Goal: Task Accomplishment & Management: Manage account settings

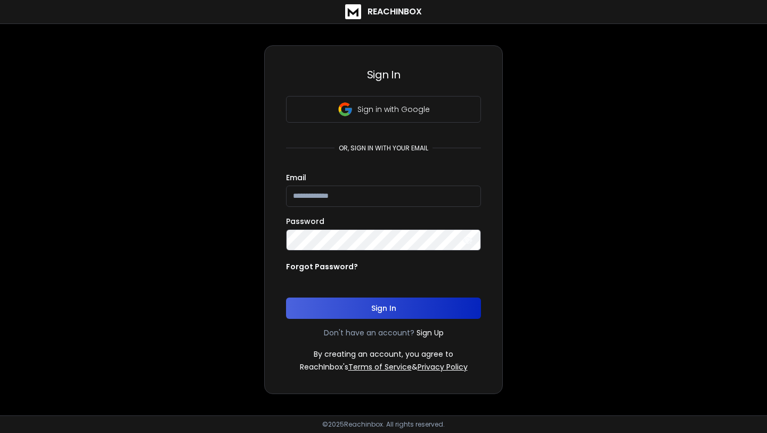
type input "**********"
click at [393, 302] on button "Sign In" at bounding box center [383, 307] width 195 height 21
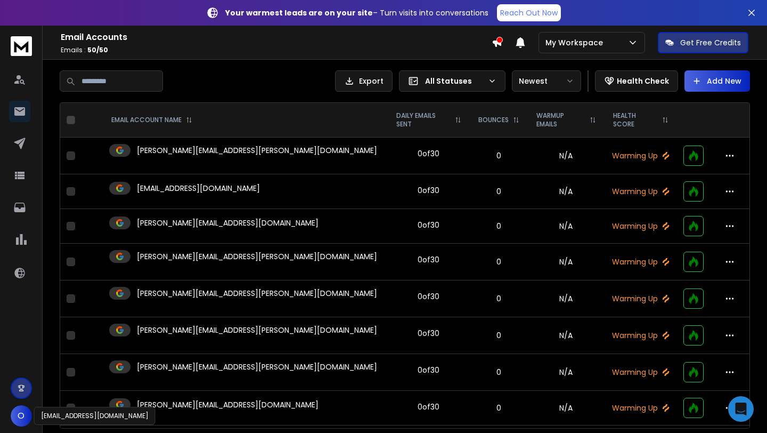
click at [20, 424] on span "O" at bounding box center [21, 415] width 21 height 21
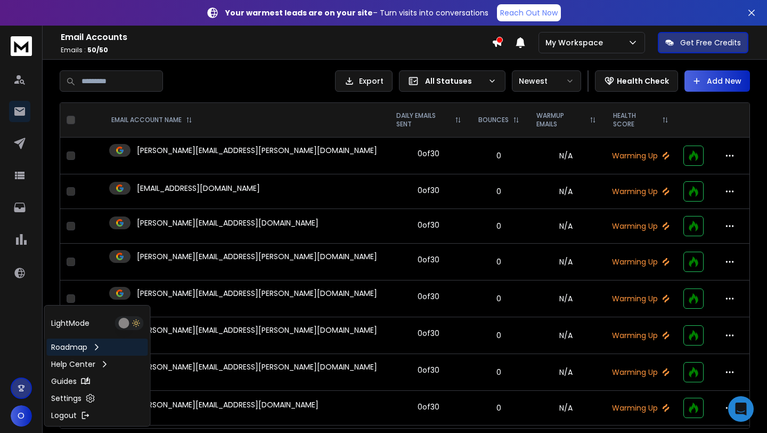
click at [131, 324] on button "button" at bounding box center [129, 323] width 29 height 14
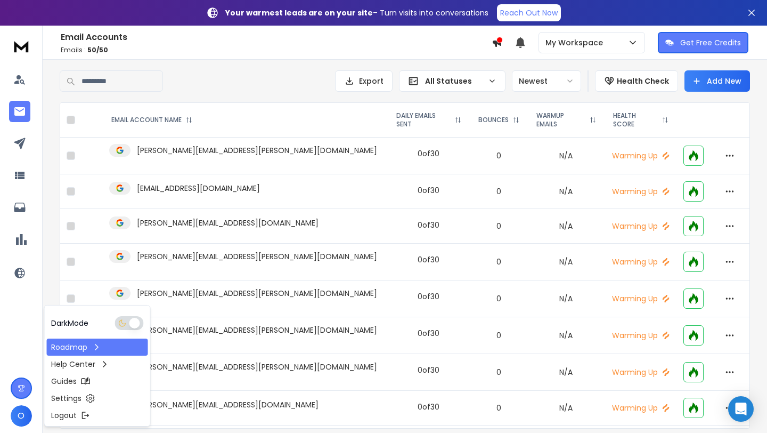
click at [227, 87] on div at bounding box center [194, 80] width 269 height 21
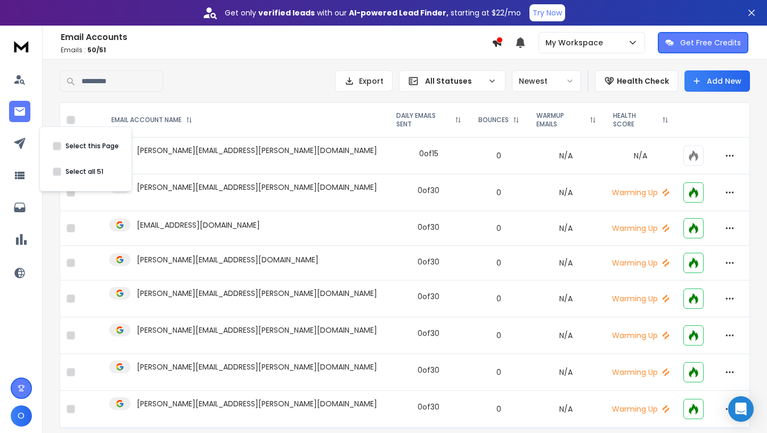
click at [57, 172] on button "Select this Page" at bounding box center [57, 171] width 9 height 9
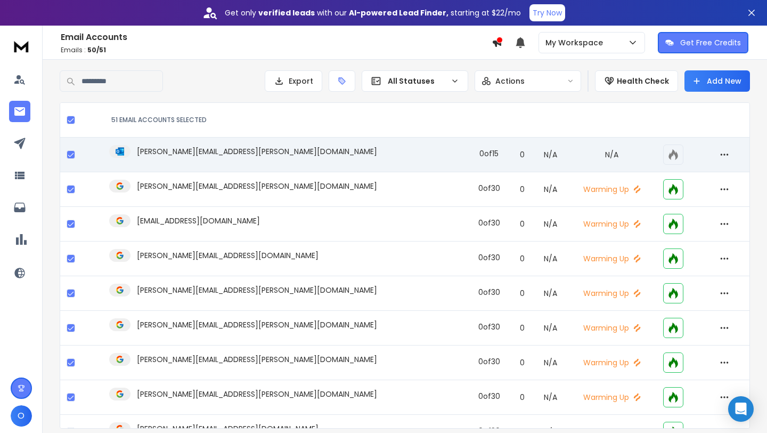
click at [71, 155] on button "button" at bounding box center [71, 154] width 9 height 9
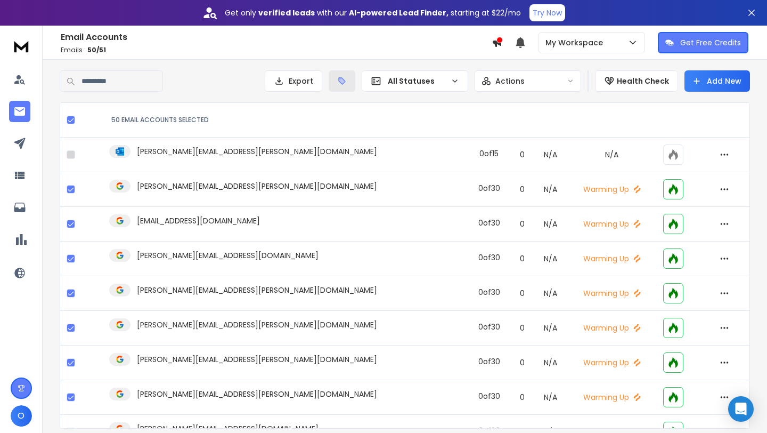
click at [346, 79] on icon at bounding box center [342, 81] width 9 height 9
click at [386, 120] on p "+ Create Tag" at bounding box center [395, 120] width 51 height 11
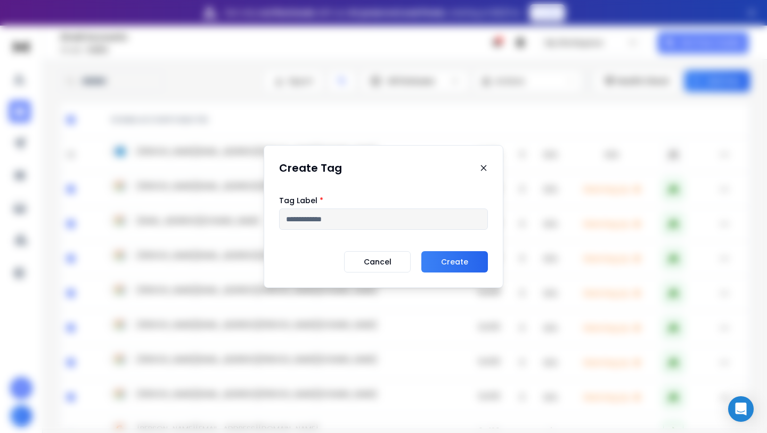
click at [343, 224] on input "text" at bounding box center [383, 218] width 209 height 21
click at [483, 261] on button "Create" at bounding box center [455, 261] width 67 height 21
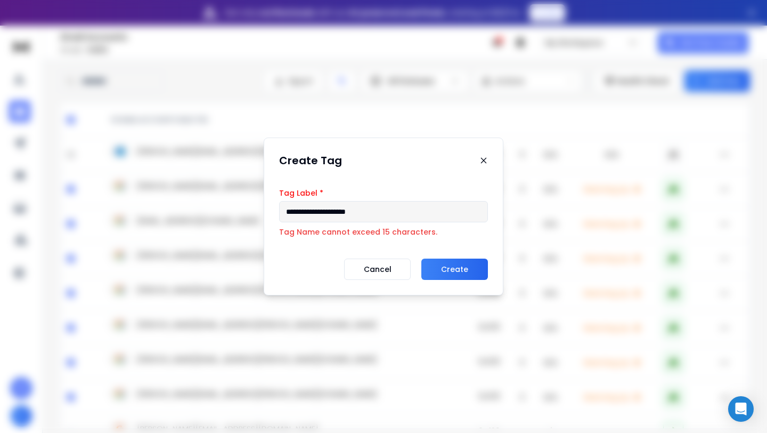
click at [352, 214] on input "**********" at bounding box center [383, 211] width 209 height 21
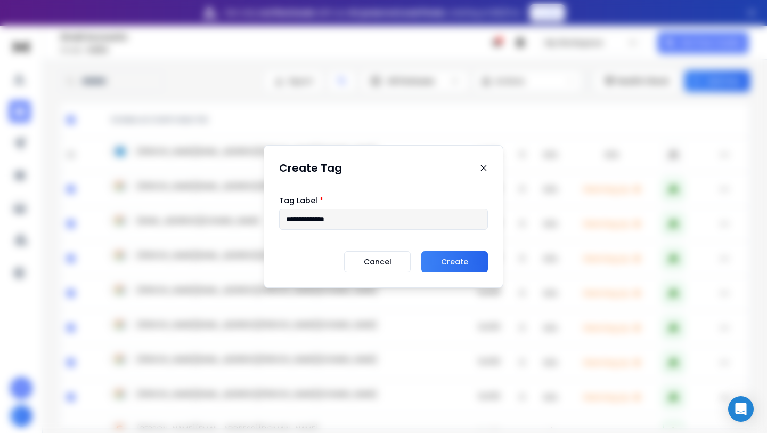
type input "**********"
click at [466, 257] on button "Create" at bounding box center [455, 261] width 67 height 21
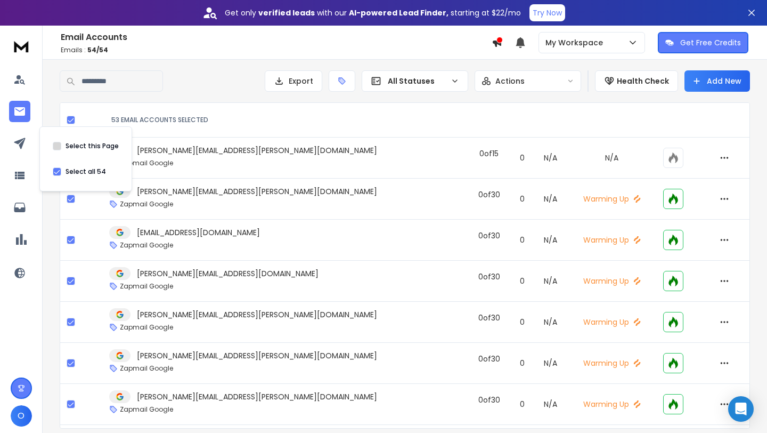
click at [55, 170] on button "Select this Page" at bounding box center [57, 171] width 9 height 9
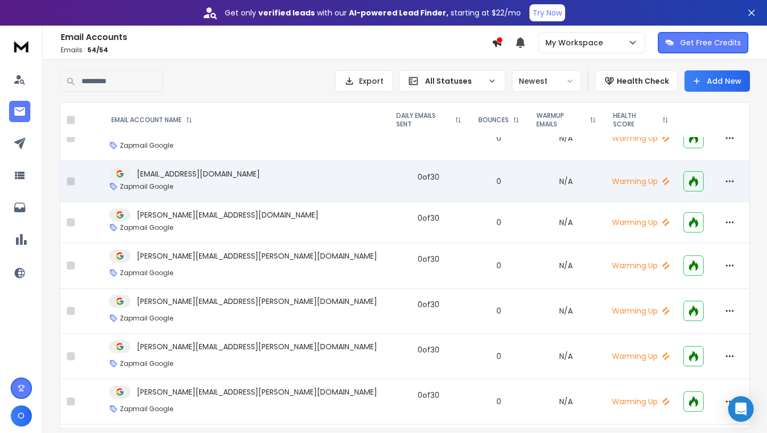
scroll to position [39, 0]
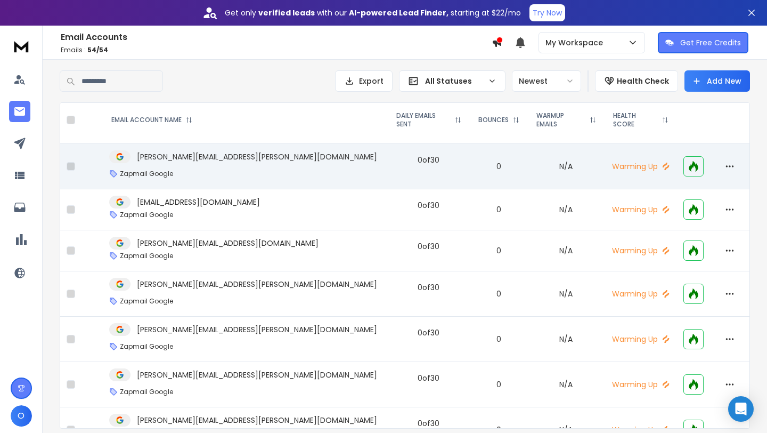
click at [72, 162] on button "button" at bounding box center [71, 166] width 9 height 9
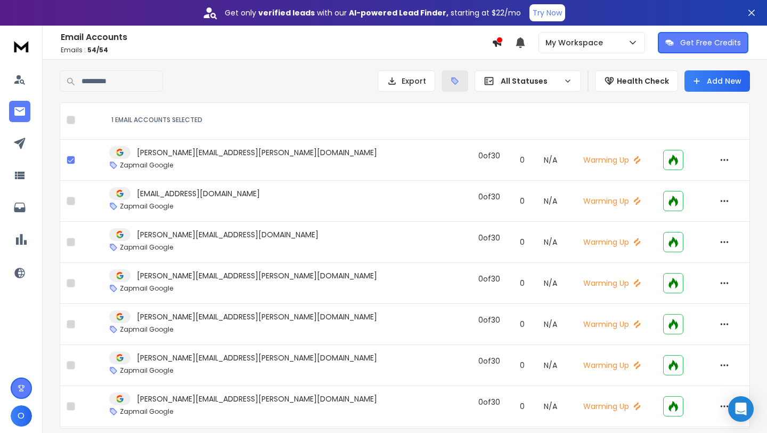
click at [463, 79] on button at bounding box center [455, 80] width 27 height 21
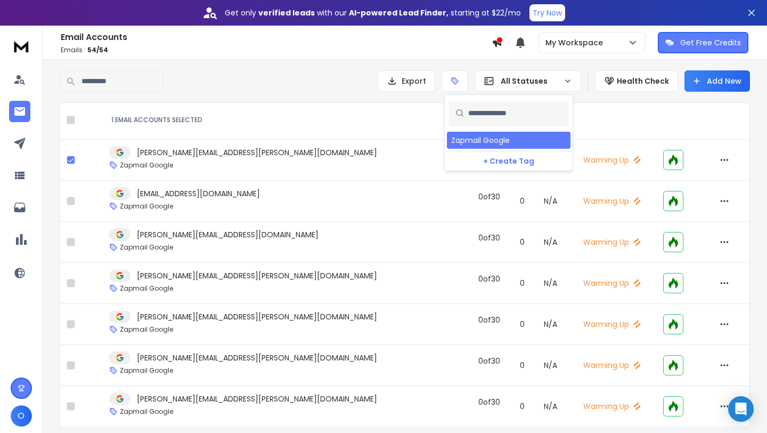
click at [482, 137] on span "Zapmail Google" at bounding box center [480, 140] width 59 height 11
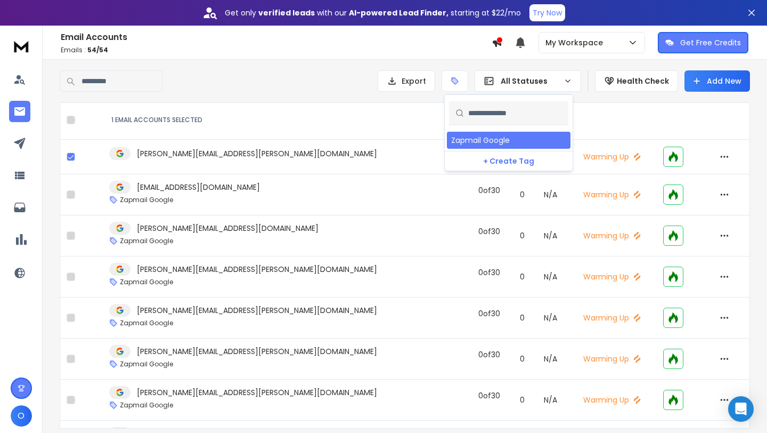
click at [530, 136] on div "Zapmail Google" at bounding box center [508, 140] width 115 height 11
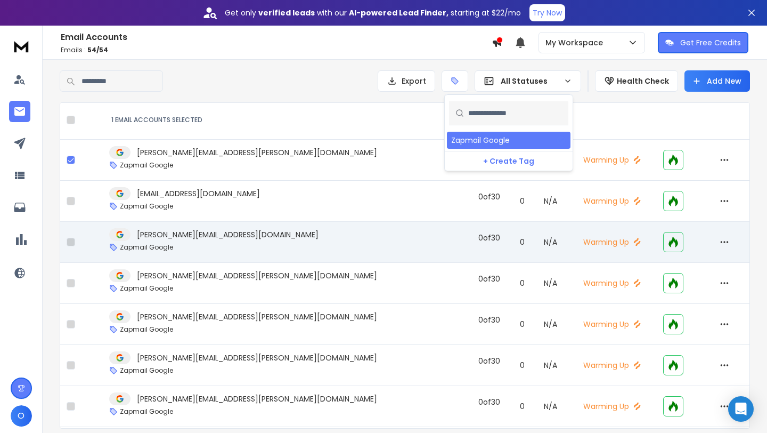
scroll to position [0, 0]
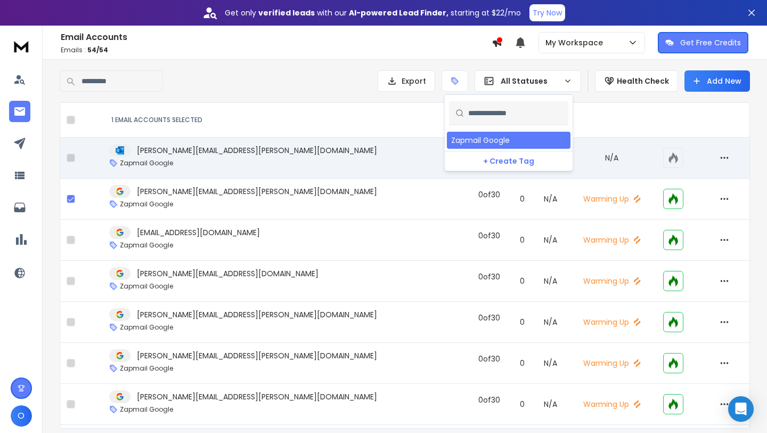
click at [70, 159] on button "button" at bounding box center [71, 157] width 9 height 9
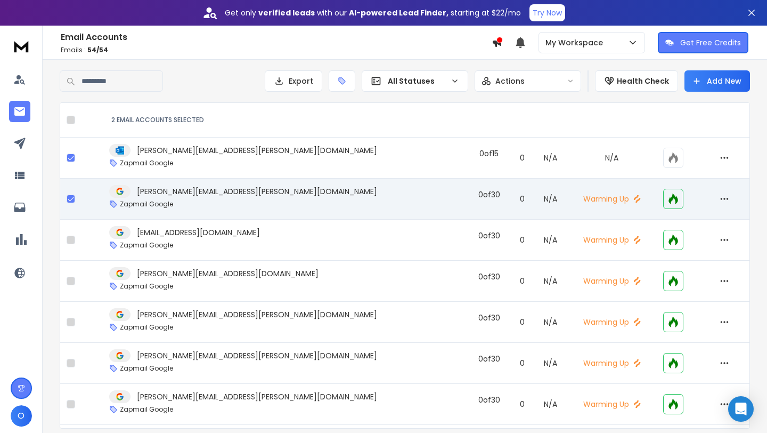
click at [72, 197] on button "button" at bounding box center [71, 199] width 9 height 9
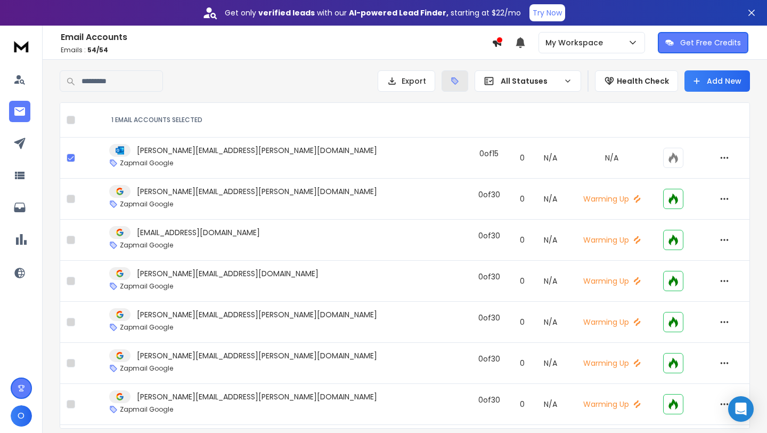
click at [453, 83] on icon at bounding box center [455, 81] width 9 height 9
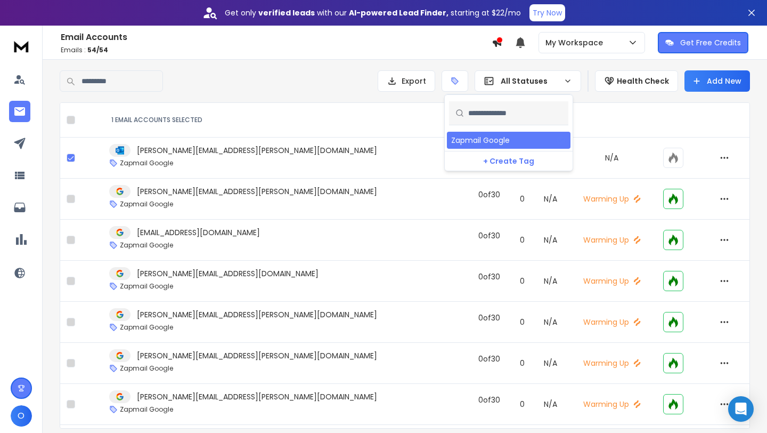
click at [468, 136] on span "Zapmail Google" at bounding box center [480, 140] width 59 height 11
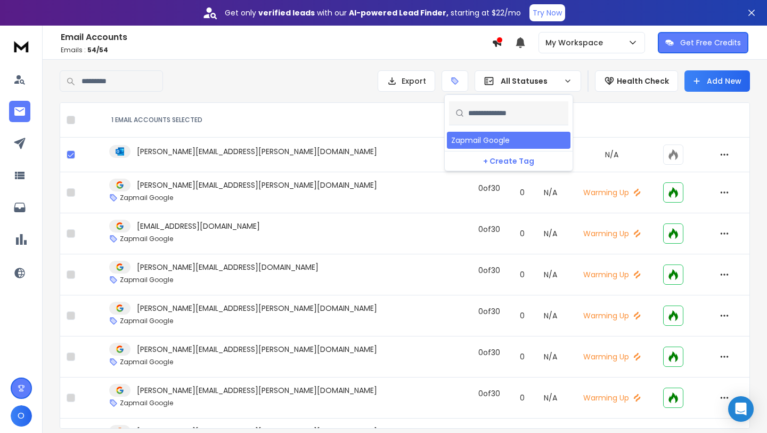
click at [288, 79] on div at bounding box center [216, 80] width 312 height 21
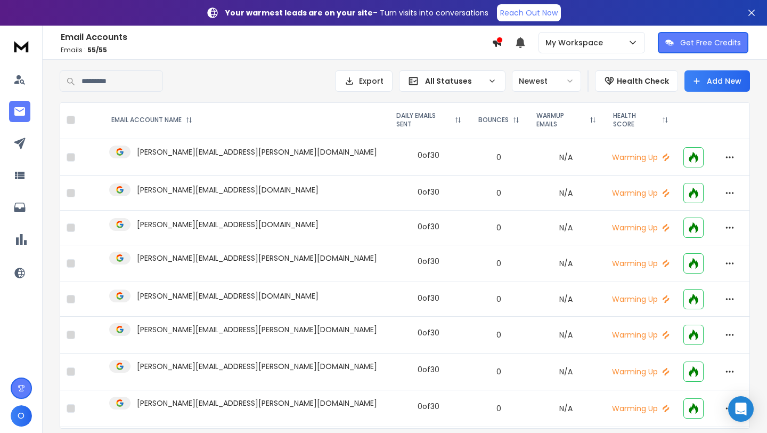
scroll to position [1629, 0]
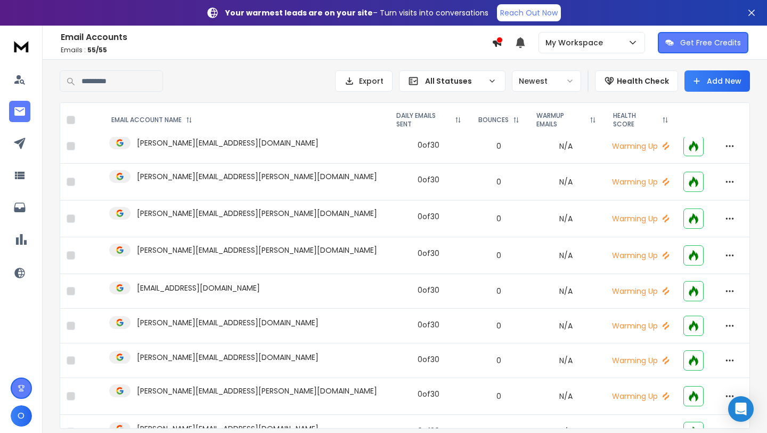
click at [473, 79] on p "All Statuses" at bounding box center [454, 81] width 59 height 11
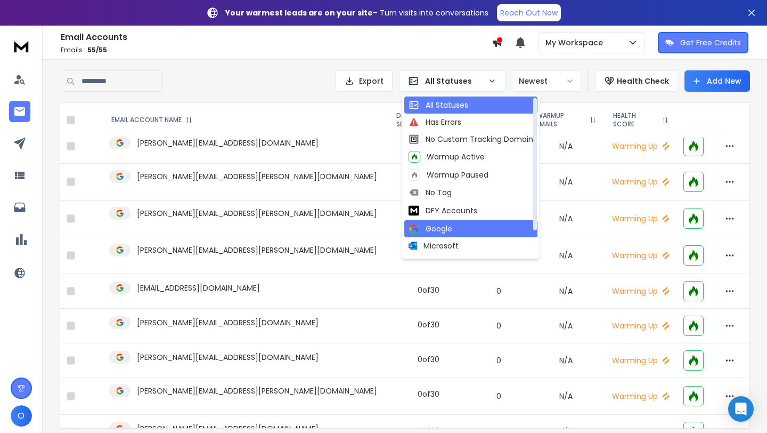
scroll to position [32, 0]
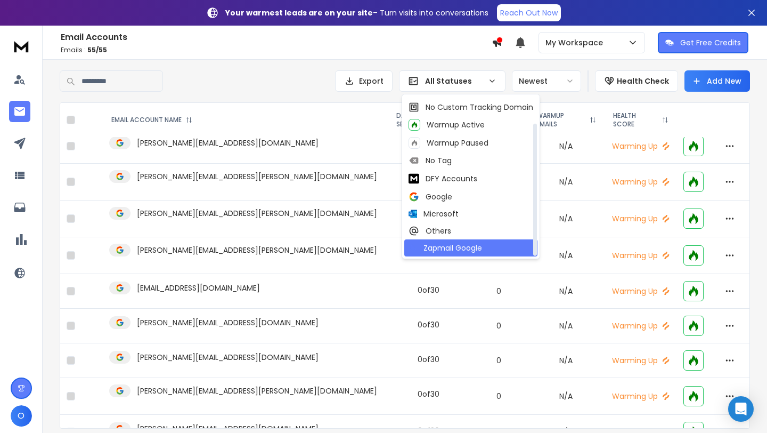
click at [447, 244] on div "Zapmail Google" at bounding box center [446, 248] width 74 height 11
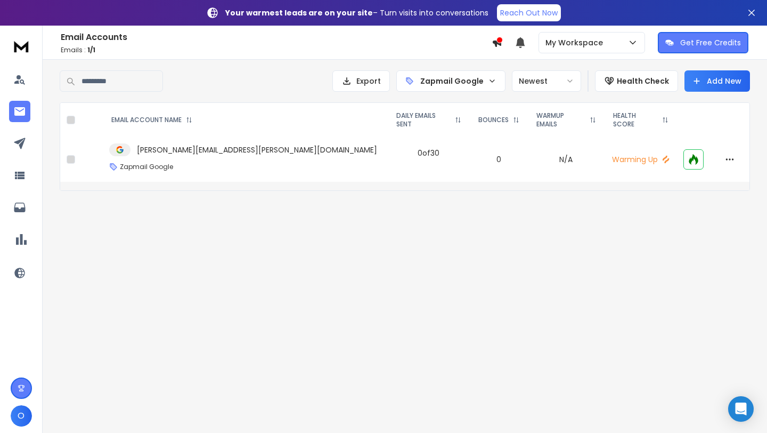
click at [489, 84] on div "Zapmail Google" at bounding box center [451, 80] width 109 height 21
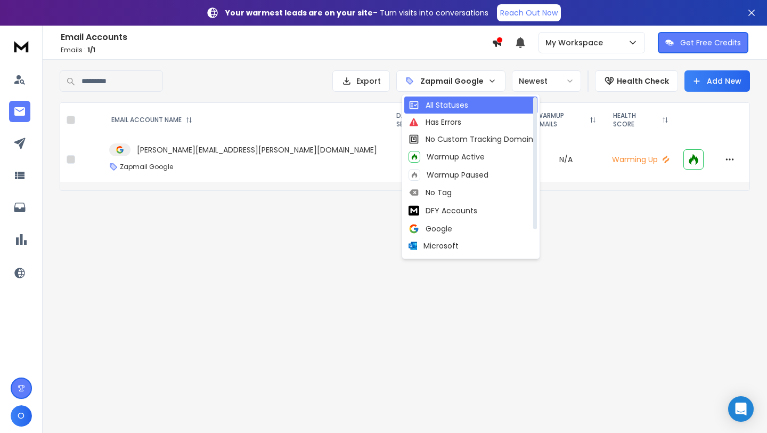
click at [460, 106] on div "All Statuses" at bounding box center [439, 105] width 60 height 11
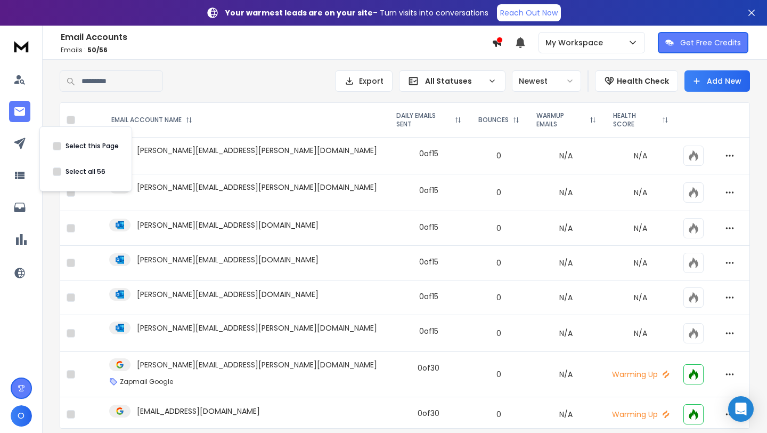
click at [56, 172] on button "Select this Page" at bounding box center [57, 171] width 9 height 9
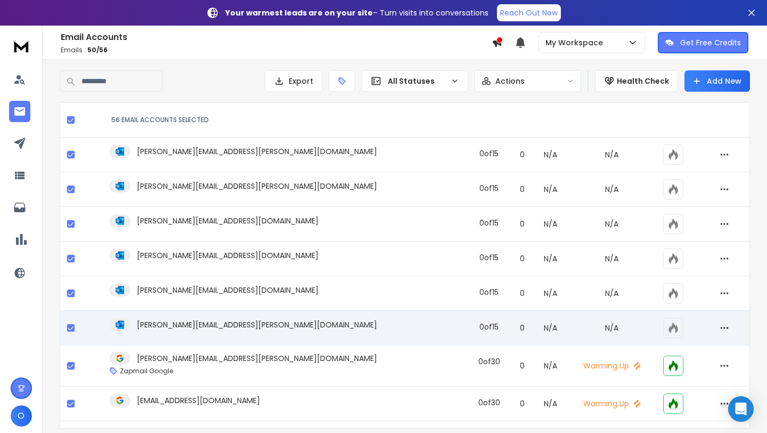
click at [69, 329] on button "button" at bounding box center [71, 328] width 9 height 9
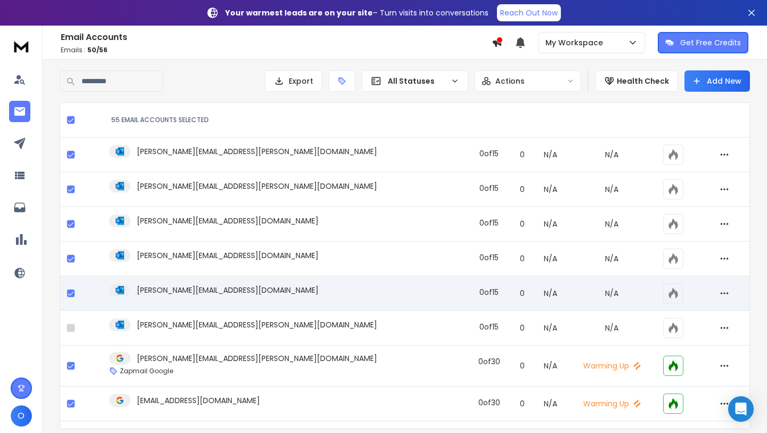
click at [69, 296] on button "button" at bounding box center [71, 293] width 9 height 9
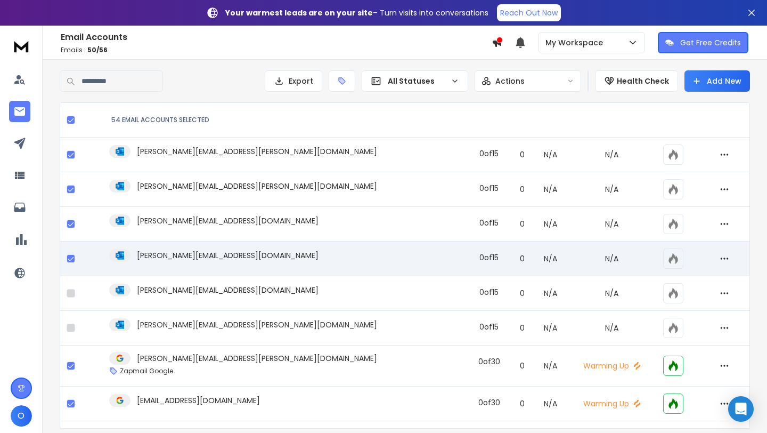
click at [69, 262] on button "button" at bounding box center [71, 258] width 9 height 9
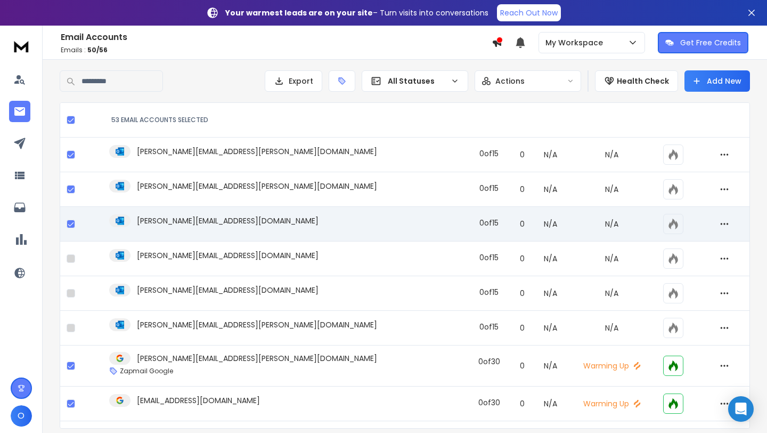
click at [69, 219] on td at bounding box center [81, 224] width 43 height 35
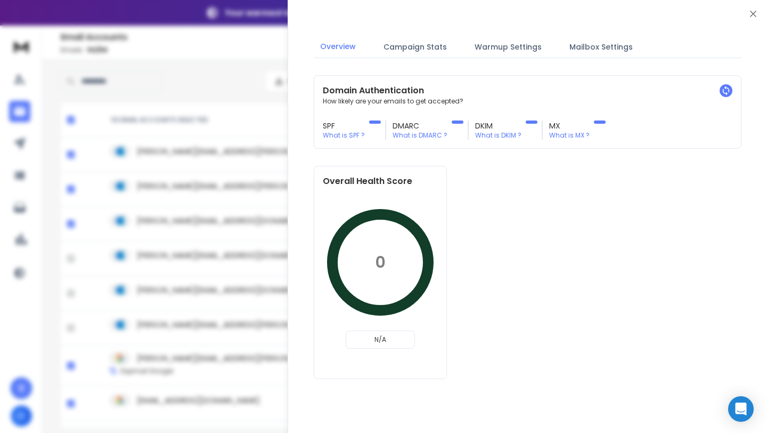
click at [70, 190] on div at bounding box center [383, 216] width 767 height 433
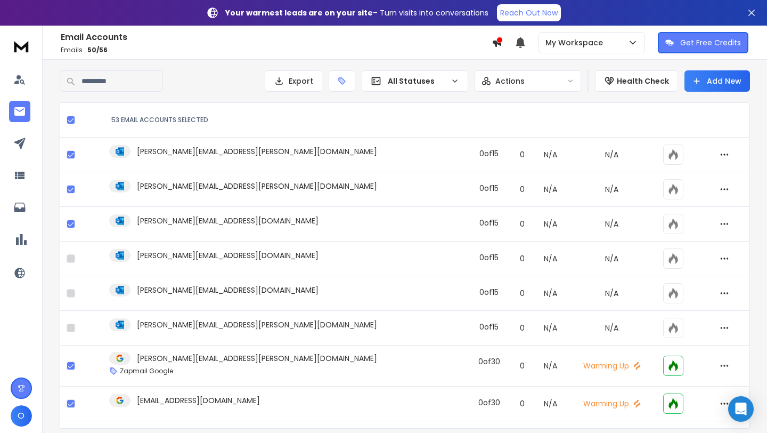
click at [70, 190] on button "button" at bounding box center [71, 189] width 9 height 9
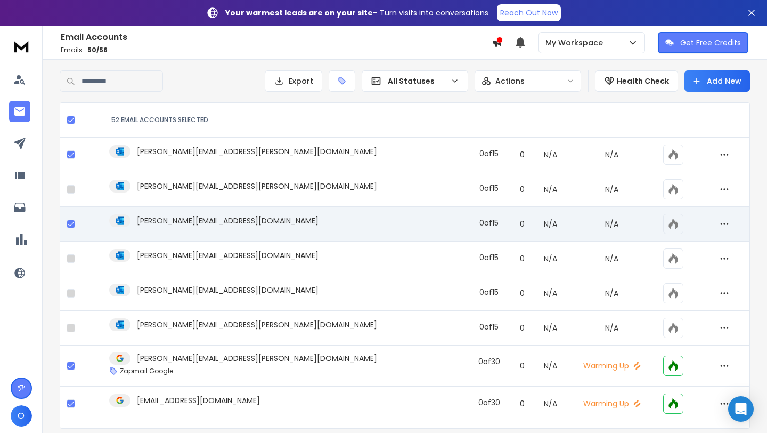
click at [69, 224] on button "button" at bounding box center [71, 224] width 9 height 9
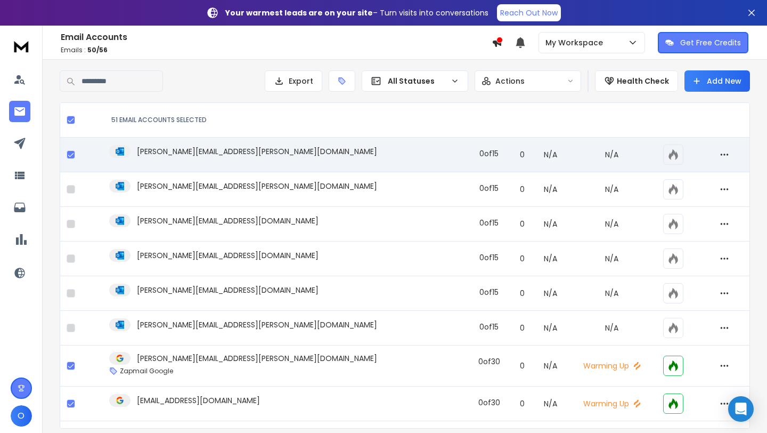
click at [67, 151] on button "button" at bounding box center [71, 154] width 9 height 9
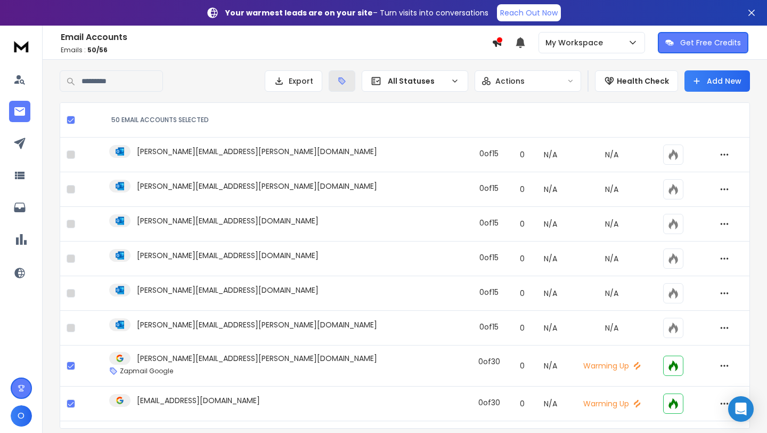
click at [346, 83] on icon at bounding box center [342, 81] width 9 height 9
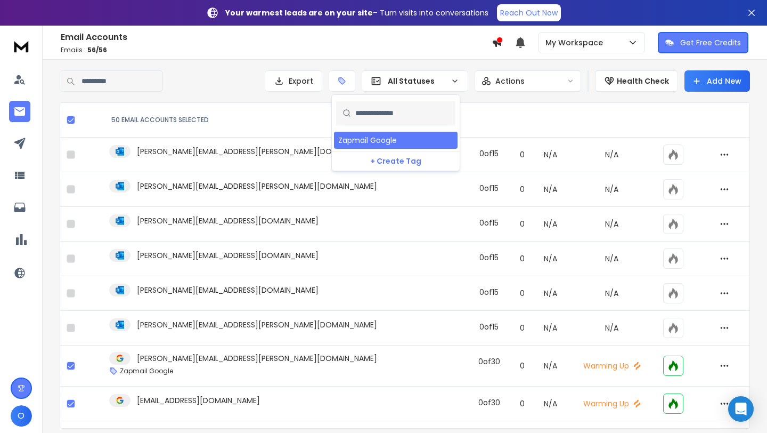
click at [370, 141] on span "Zapmail Google" at bounding box center [367, 140] width 59 height 11
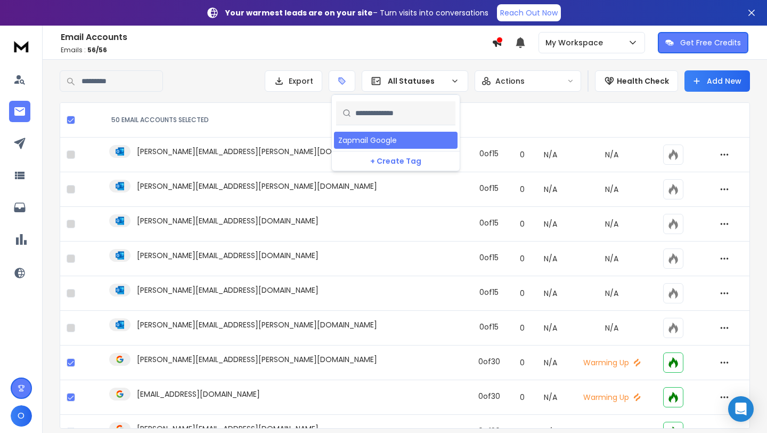
click at [370, 141] on span "Zapmail Google" at bounding box center [367, 140] width 59 height 11
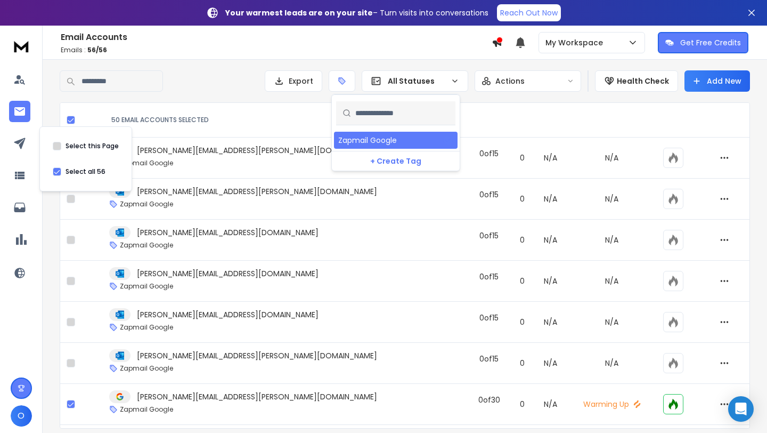
click at [55, 171] on button "Select this Page" at bounding box center [57, 171] width 9 height 9
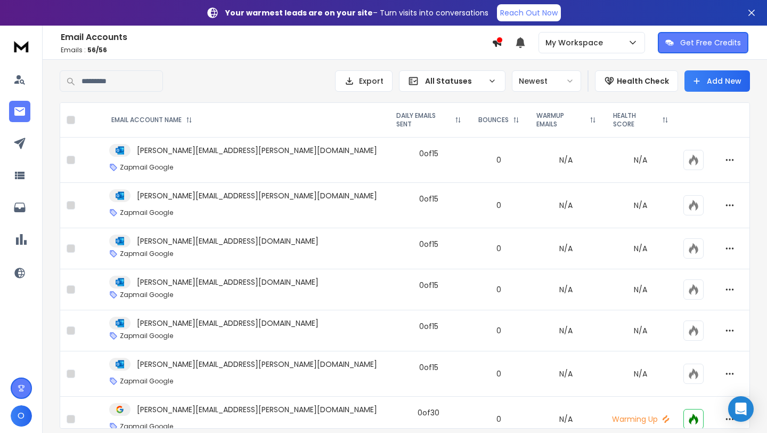
click at [253, 67] on div "Export All Statuses Newest Health Check Add New EMAIL ACCOUNT NAME DAILY EMAILS…" at bounding box center [405, 249] width 725 height 379
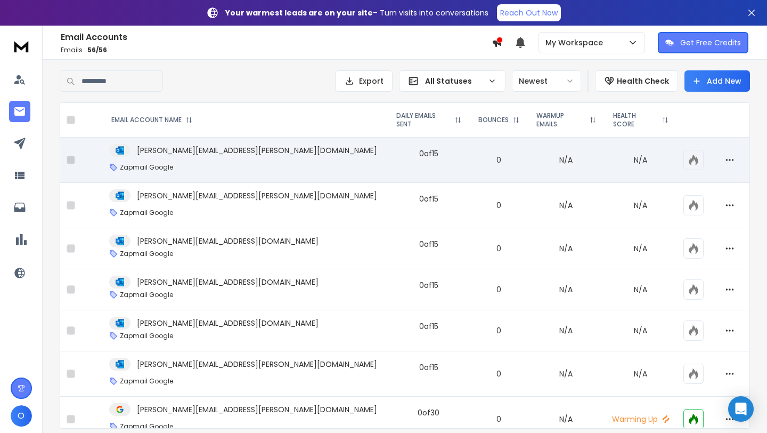
click at [70, 162] on td at bounding box center [81, 160] width 43 height 45
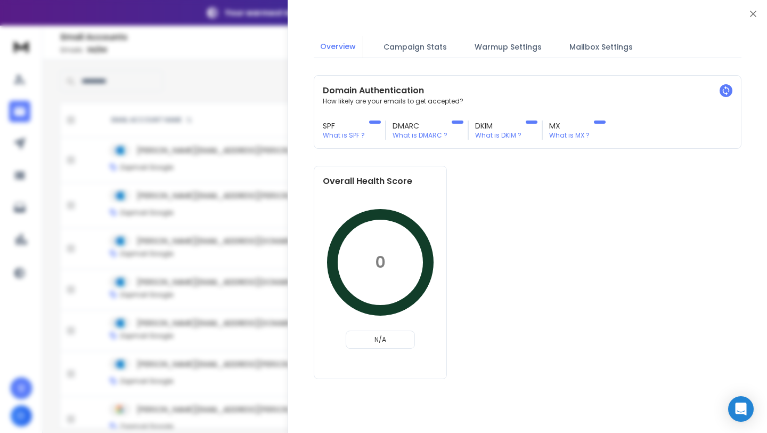
click at [71, 195] on div at bounding box center [383, 216] width 767 height 433
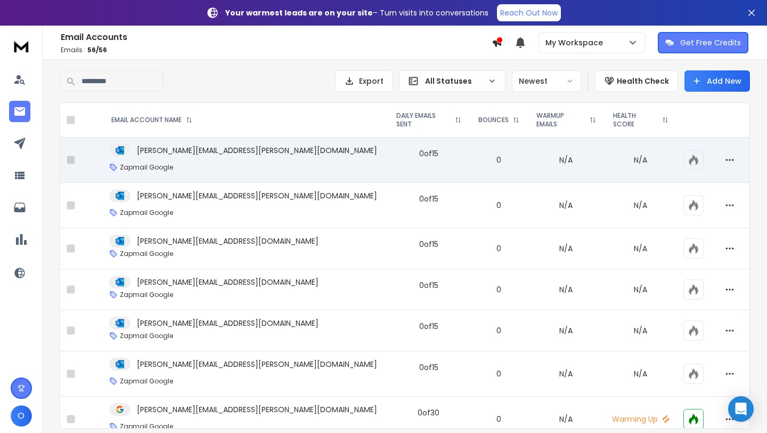
click at [73, 159] on button "button" at bounding box center [71, 160] width 9 height 9
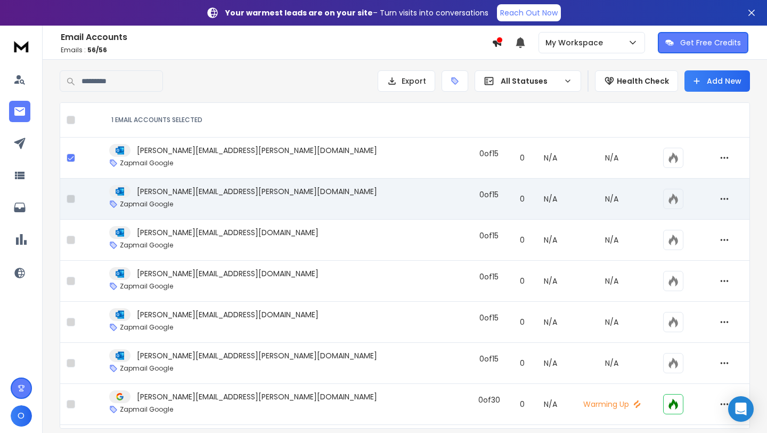
click at [71, 197] on button "button" at bounding box center [71, 199] width 9 height 9
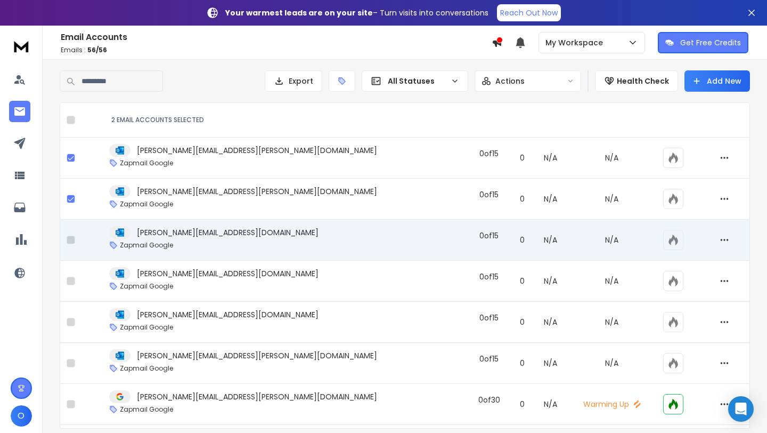
click at [70, 242] on button "button" at bounding box center [71, 240] width 9 height 9
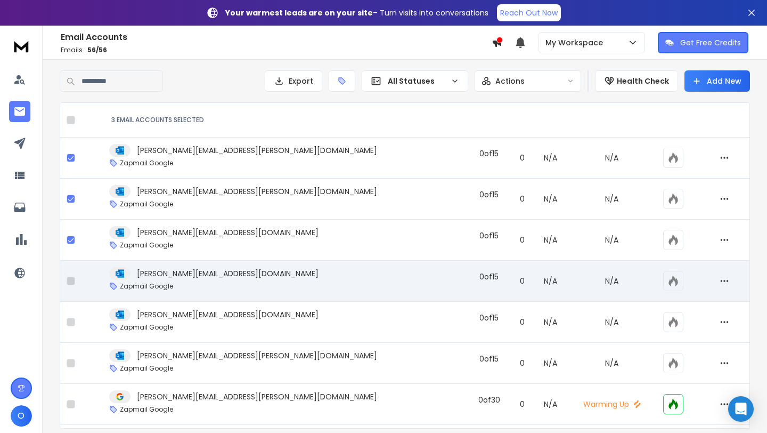
click at [71, 281] on button "button" at bounding box center [71, 281] width 9 height 9
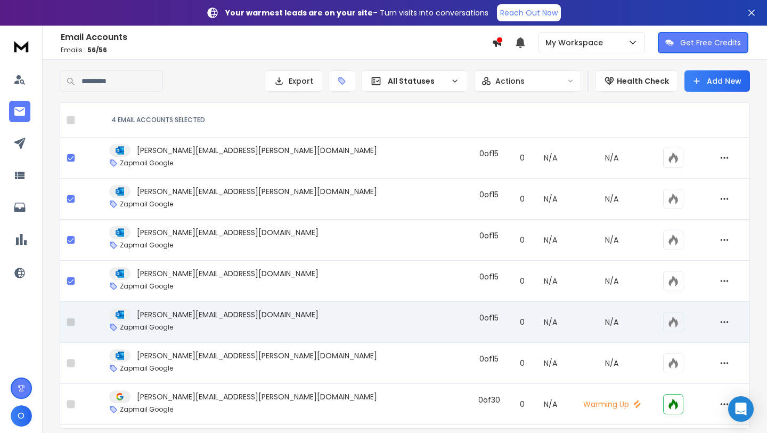
click at [71, 319] on button "button" at bounding box center [71, 322] width 9 height 9
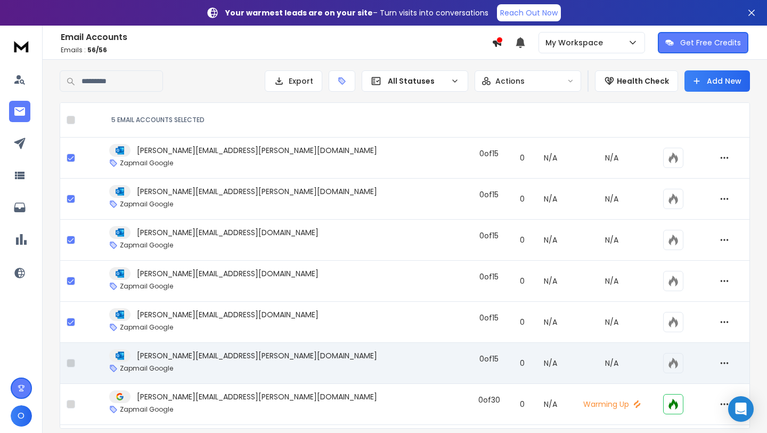
click at [72, 362] on button "button" at bounding box center [71, 363] width 9 height 9
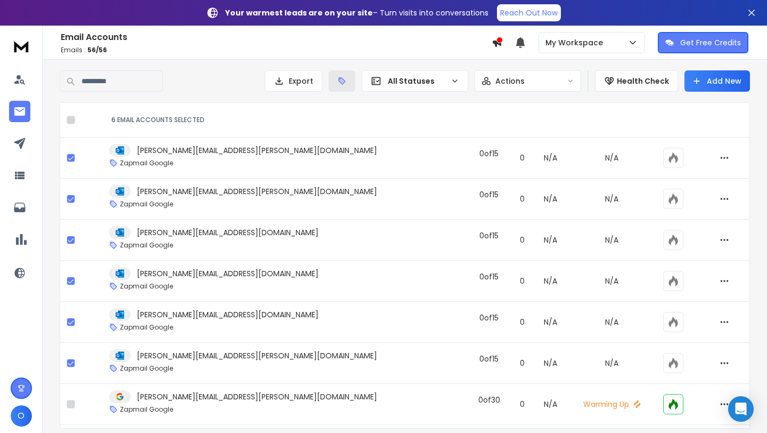
click at [351, 85] on button at bounding box center [342, 80] width 27 height 21
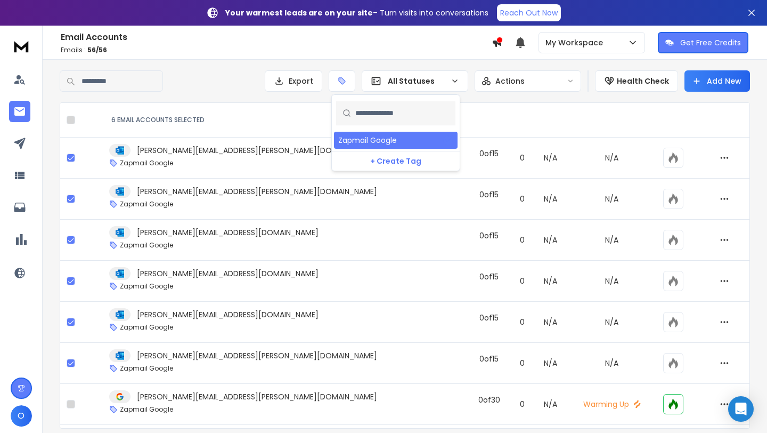
click at [362, 138] on span "Zapmail Google" at bounding box center [367, 140] width 59 height 11
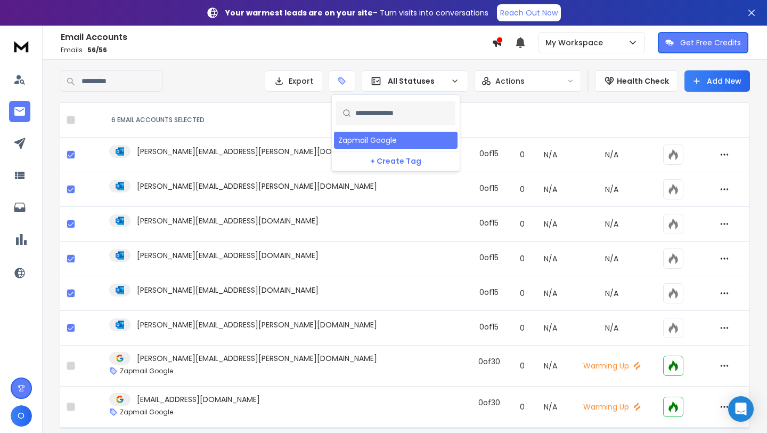
click at [258, 71] on div at bounding box center [159, 80] width 199 height 21
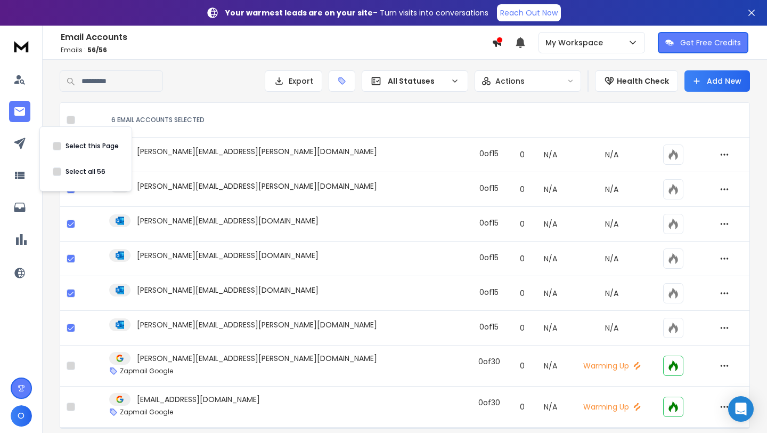
click at [70, 119] on button "Select this Page" at bounding box center [71, 120] width 9 height 9
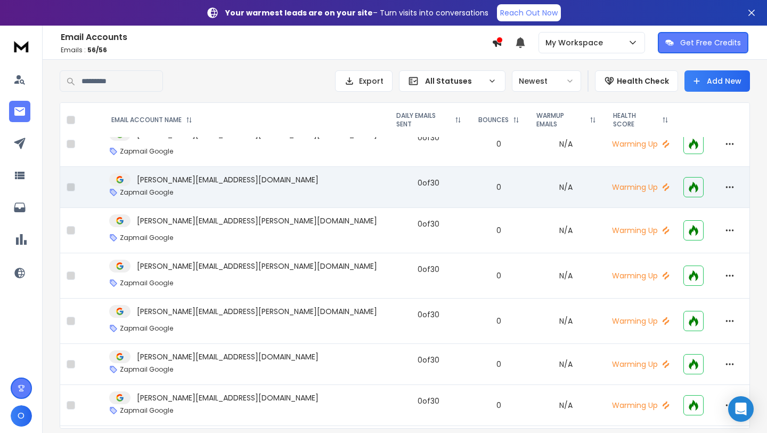
scroll to position [552, 0]
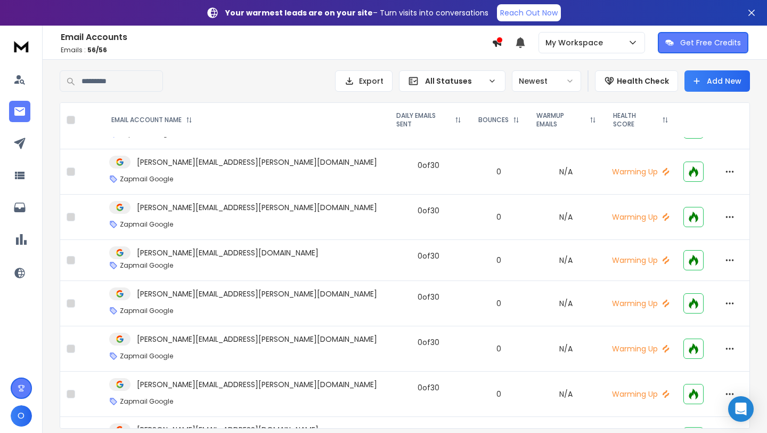
click at [470, 78] on p "All Statuses" at bounding box center [454, 81] width 59 height 11
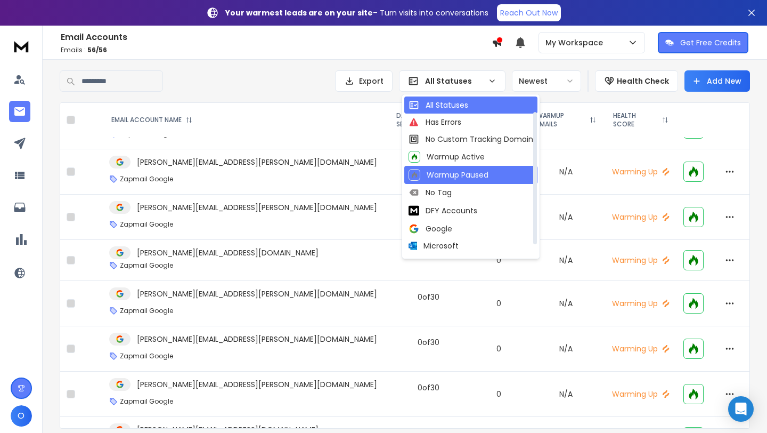
scroll to position [32, 0]
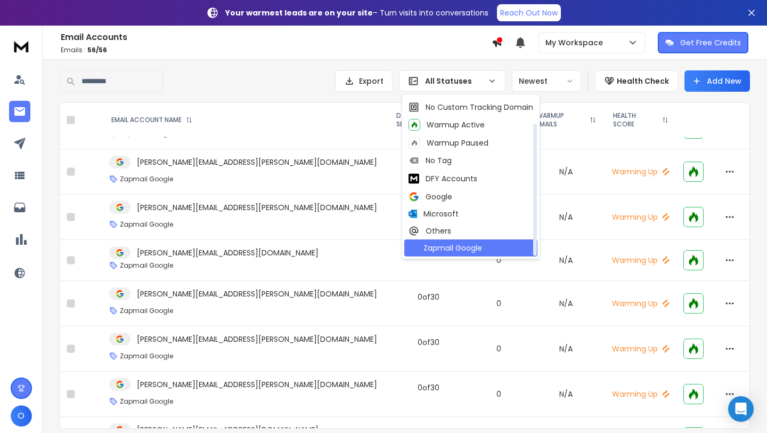
click at [441, 251] on div "Zapmail Google" at bounding box center [446, 248] width 74 height 11
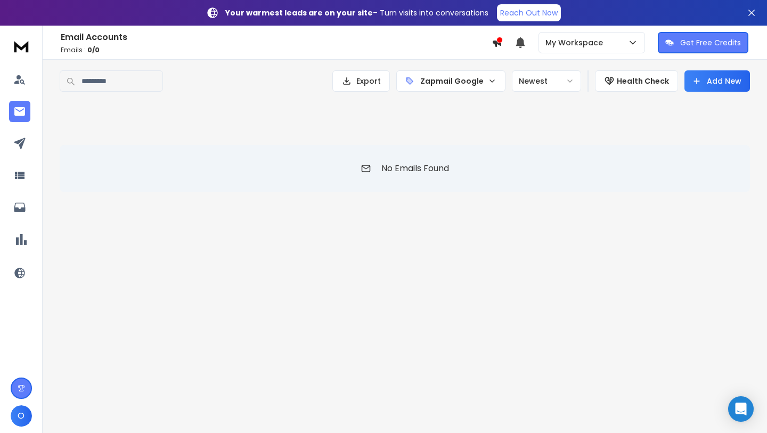
click at [465, 80] on p "Zapmail Google" at bounding box center [452, 81] width 63 height 11
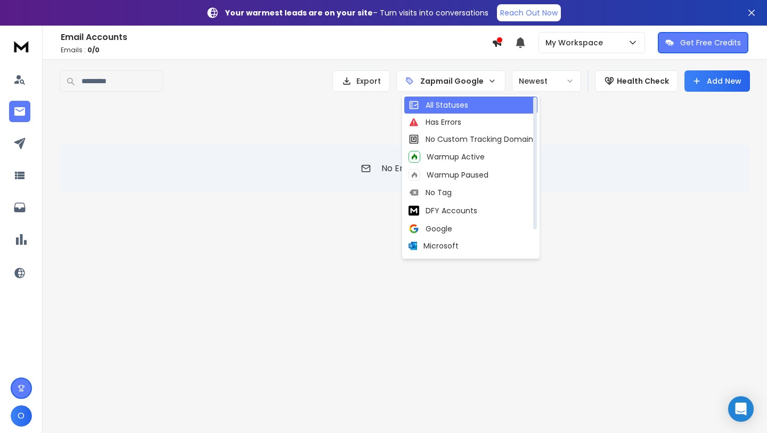
click at [434, 106] on div "All Statuses" at bounding box center [439, 105] width 60 height 11
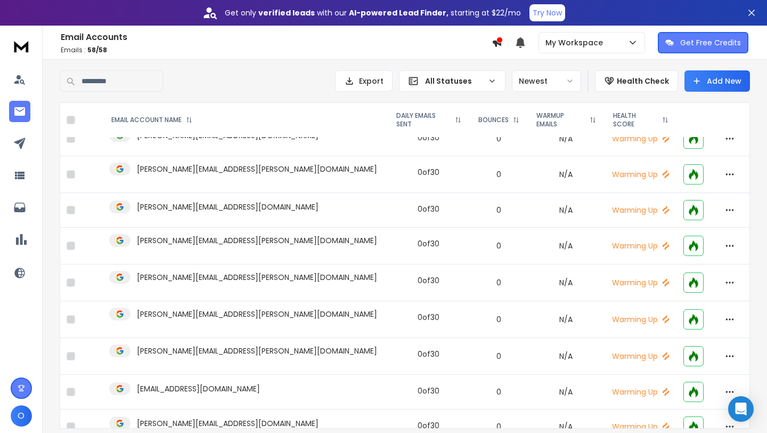
scroll to position [1727, 0]
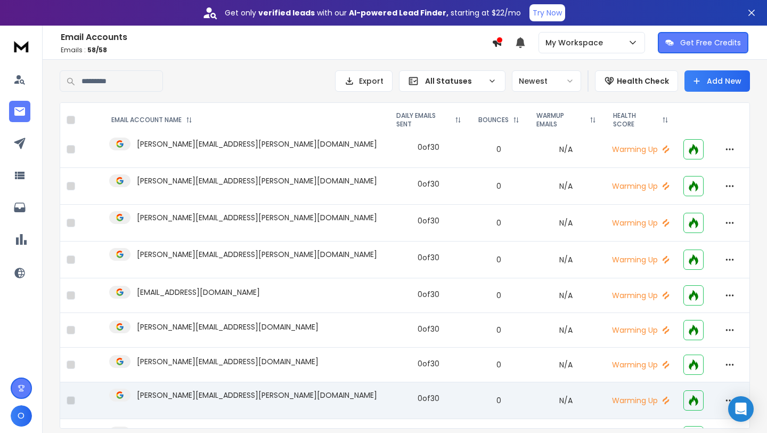
click at [272, 382] on td "julie.smith@onemed-billing.com" at bounding box center [245, 400] width 285 height 37
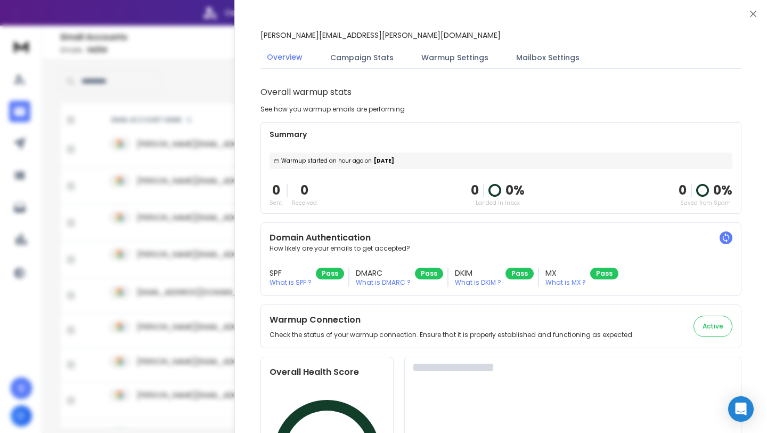
click at [456, 54] on button "Warmup Settings" at bounding box center [455, 57] width 80 height 23
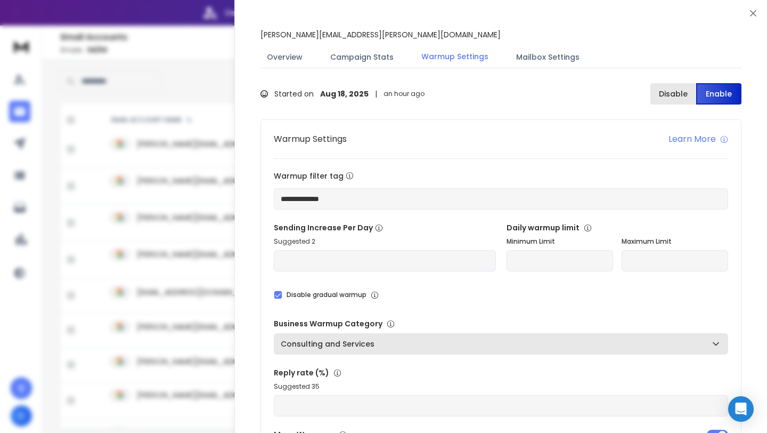
scroll to position [0, 0]
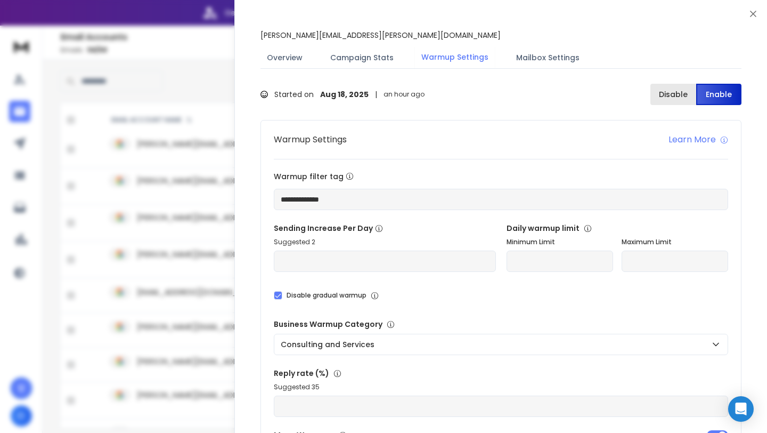
click at [103, 272] on div at bounding box center [383, 216] width 767 height 433
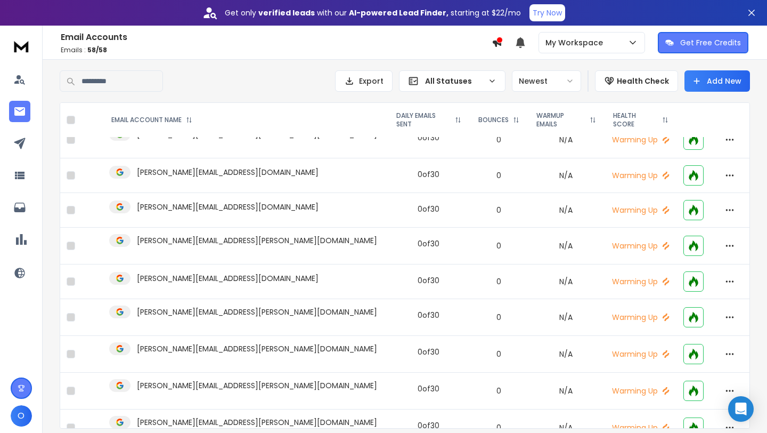
scroll to position [1330, 0]
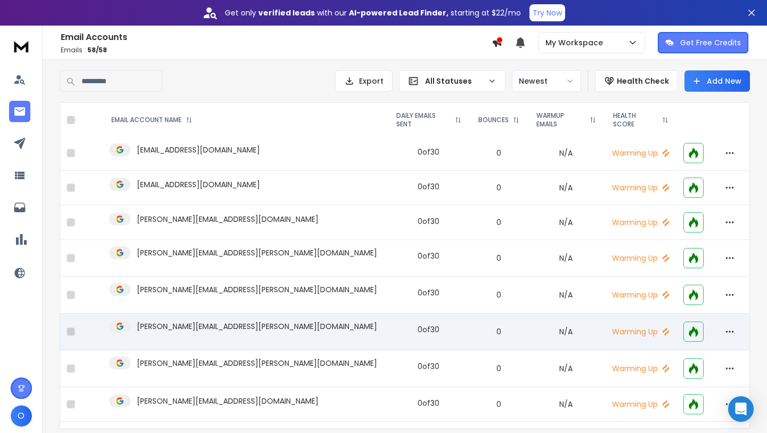
click at [261, 313] on td "maureen.wilson@onemedbiling.org" at bounding box center [245, 331] width 285 height 37
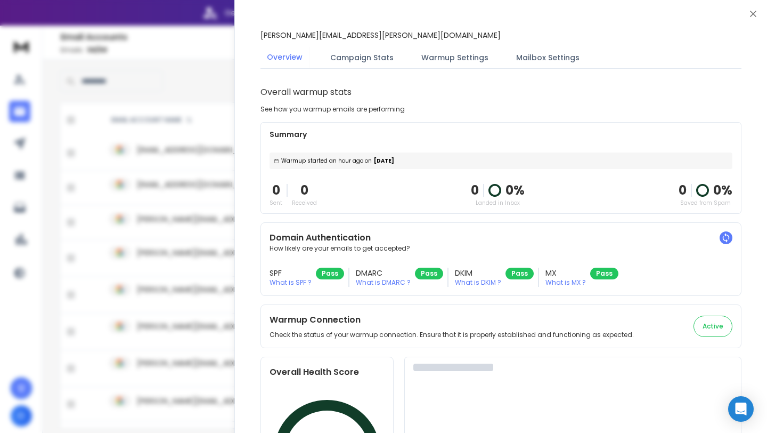
click at [450, 55] on button "Warmup Settings" at bounding box center [455, 57] width 80 height 23
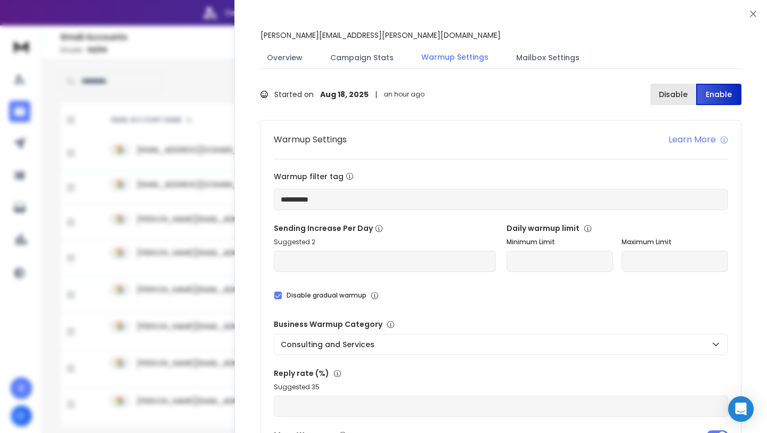
click at [85, 196] on div at bounding box center [383, 216] width 767 height 433
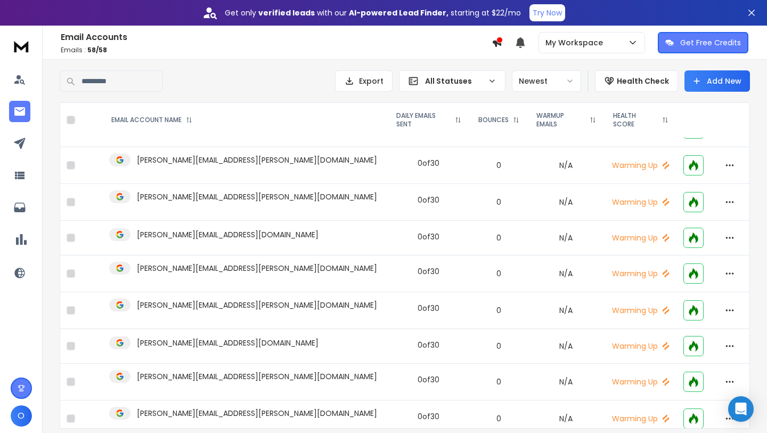
scroll to position [0, 0]
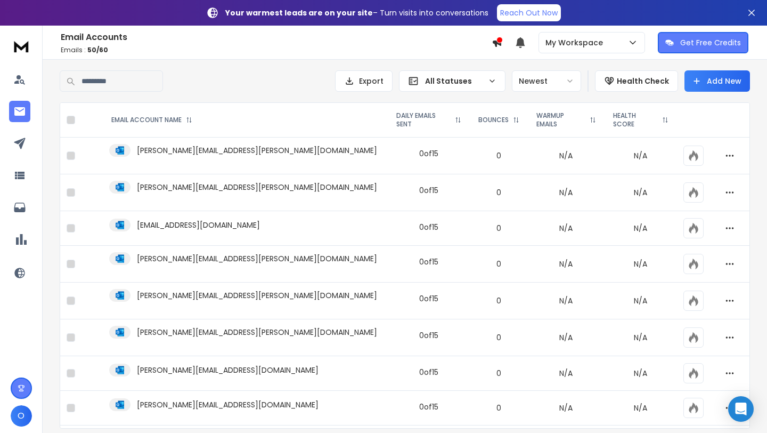
click at [754, 14] on icon at bounding box center [752, 13] width 6 height 6
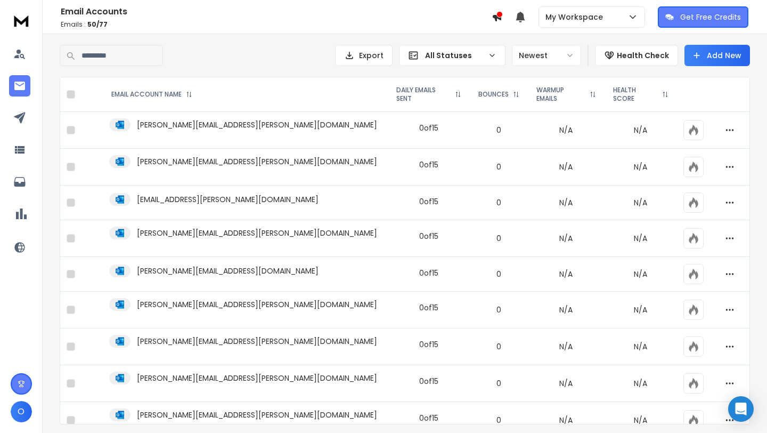
click at [235, 49] on div at bounding box center [194, 55] width 269 height 21
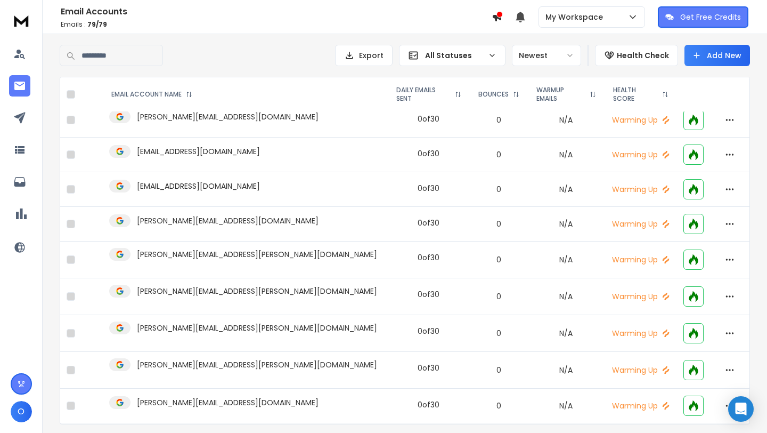
scroll to position [2433, 0]
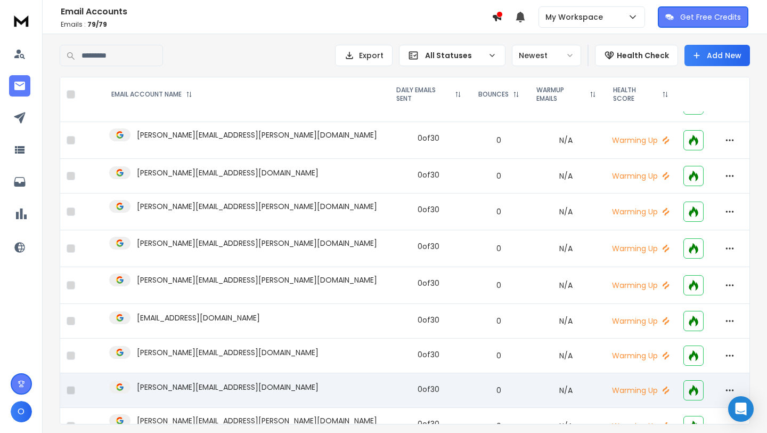
click at [418, 384] on div "0 of 30" at bounding box center [429, 389] width 22 height 11
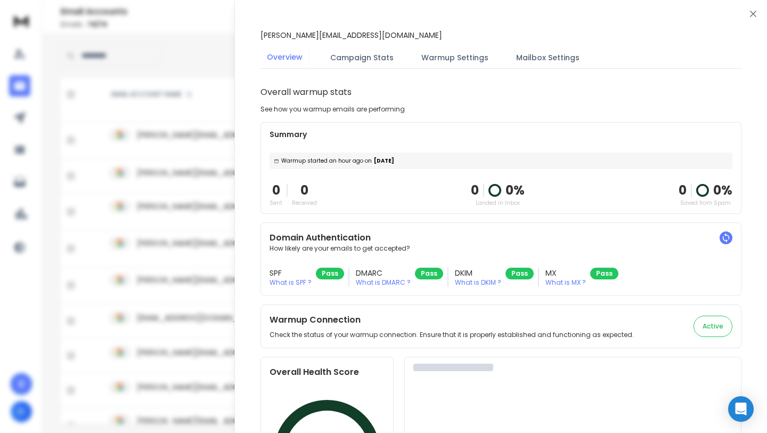
click at [454, 58] on button "Warmup Settings" at bounding box center [455, 57] width 80 height 23
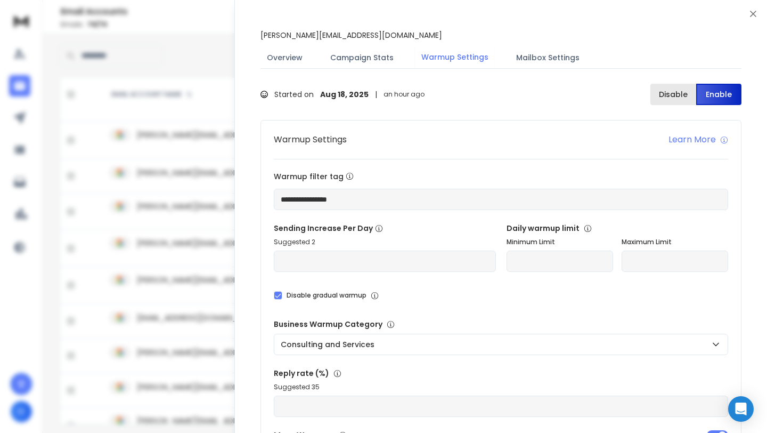
click at [191, 218] on div at bounding box center [383, 216] width 767 height 433
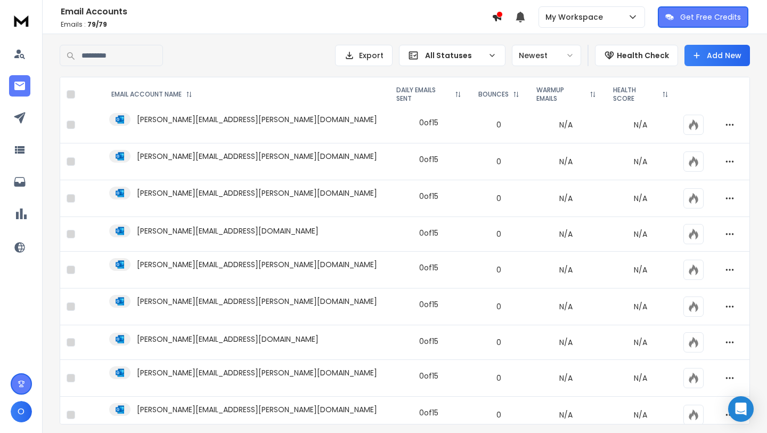
scroll to position [0, 0]
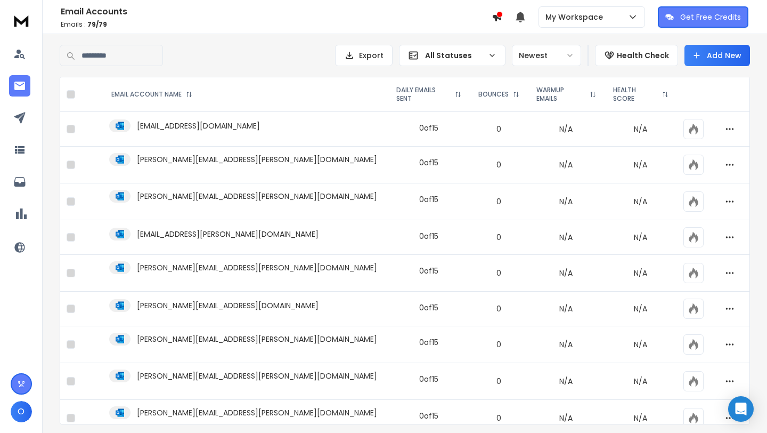
click at [26, 408] on span "O" at bounding box center [21, 411] width 21 height 21
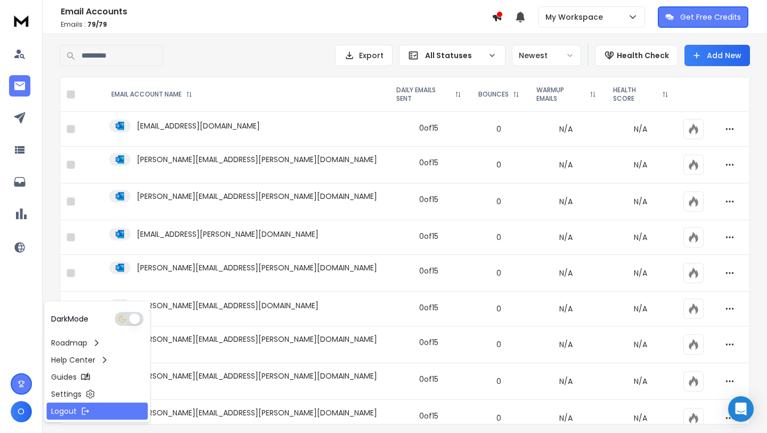
click at [67, 414] on p "Logout" at bounding box center [64, 411] width 26 height 11
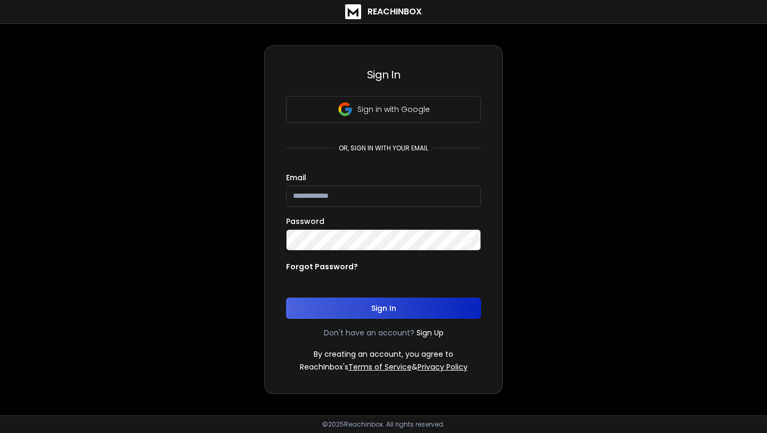
type input "**********"
click at [384, 305] on button "Sign In" at bounding box center [383, 307] width 195 height 21
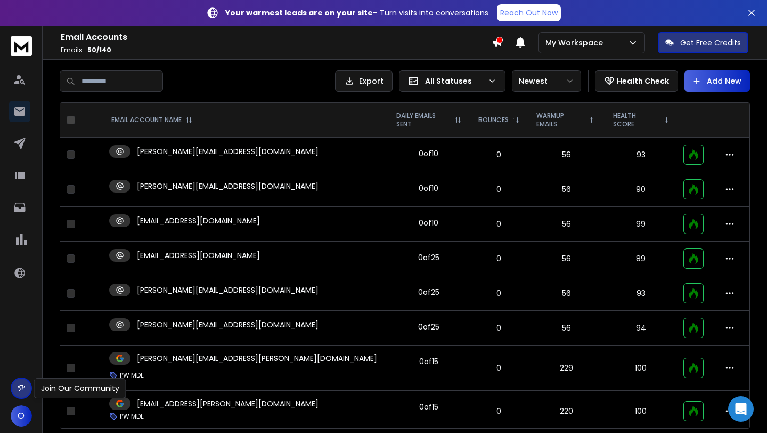
click at [26, 411] on span "O" at bounding box center [21, 415] width 21 height 21
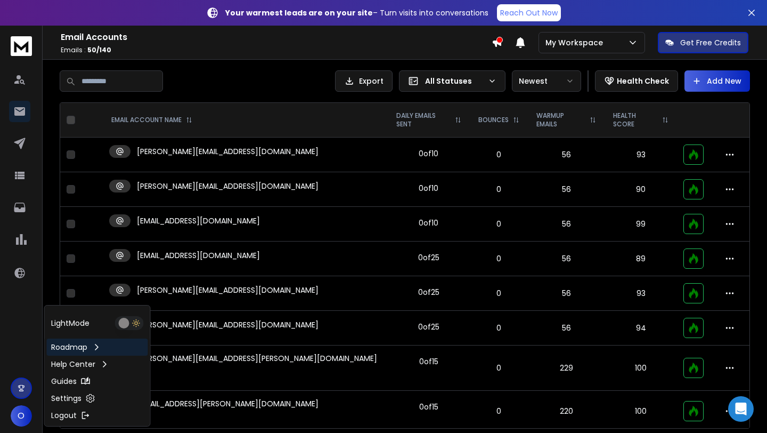
click at [135, 325] on icon at bounding box center [136, 323] width 9 height 9
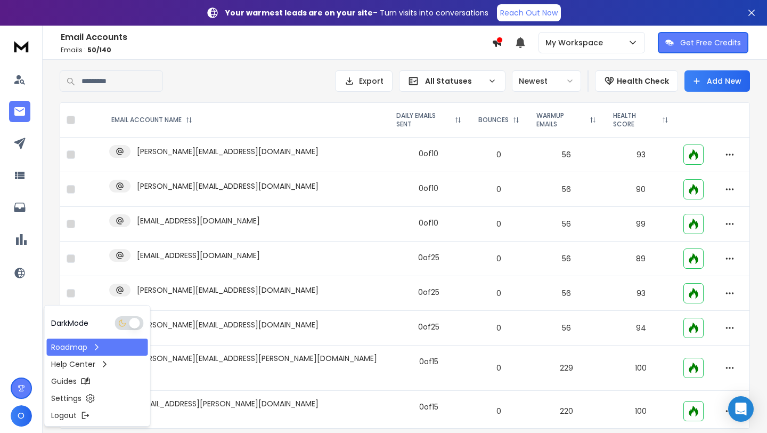
click at [252, 69] on div "Export All Statuses Newest Health Check Add New EMAIL ACCOUNT NAME DAILY EMAILS…" at bounding box center [405, 249] width 725 height 379
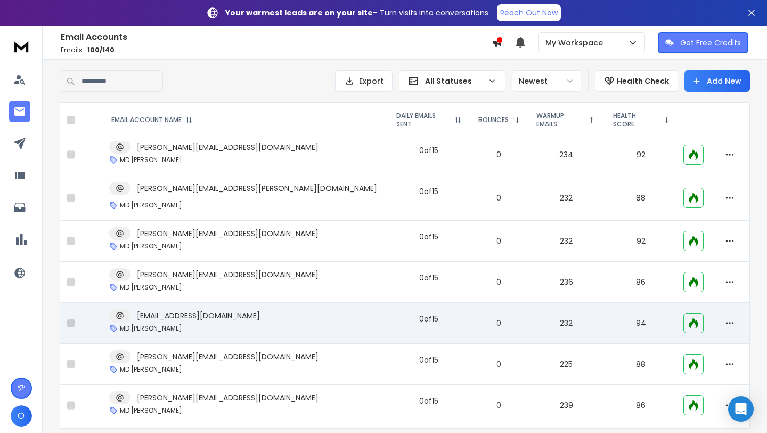
scroll to position [2120, 0]
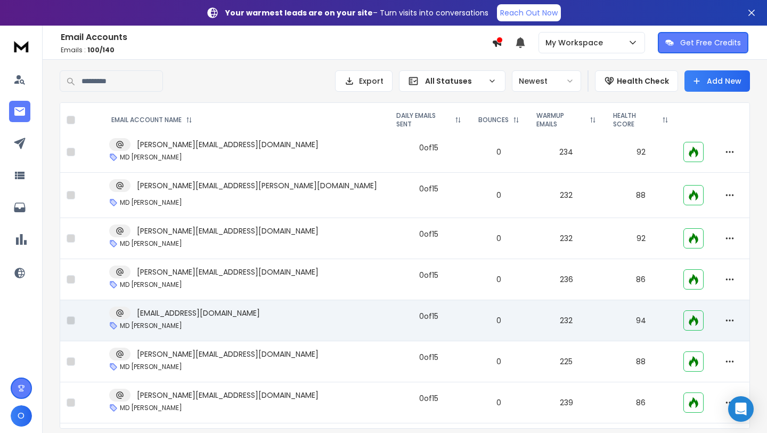
click at [262, 306] on div "victoria@medeyeservices.one" at bounding box center [245, 312] width 272 height 13
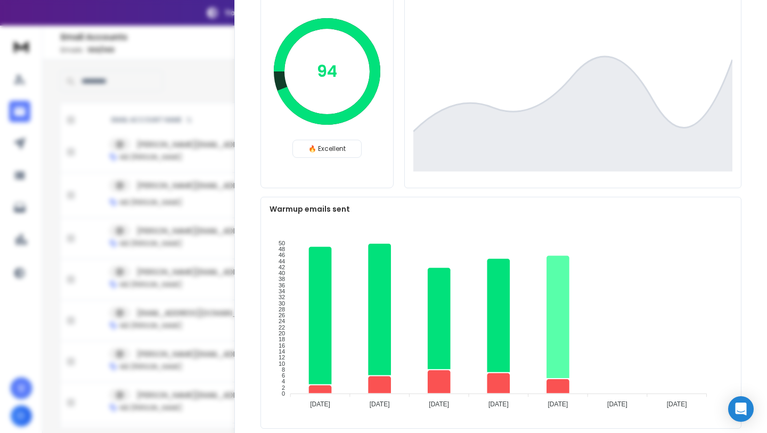
scroll to position [407, 0]
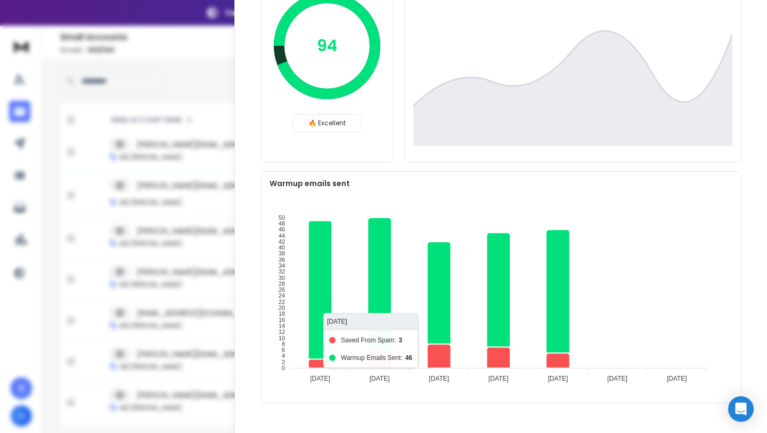
click at [149, 264] on div at bounding box center [383, 216] width 767 height 433
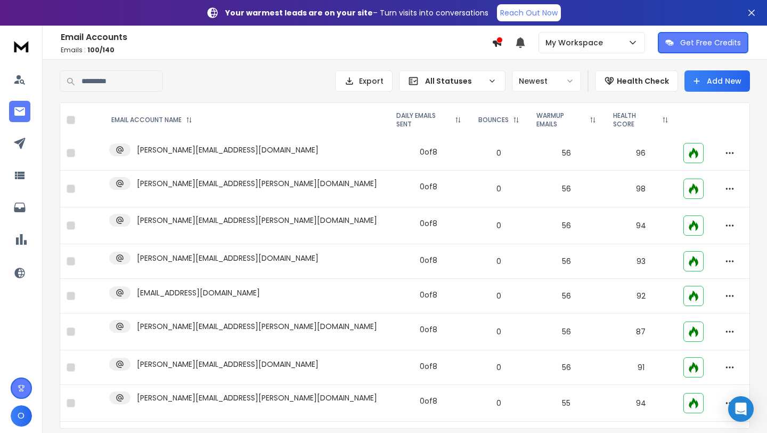
scroll to position [3421, 0]
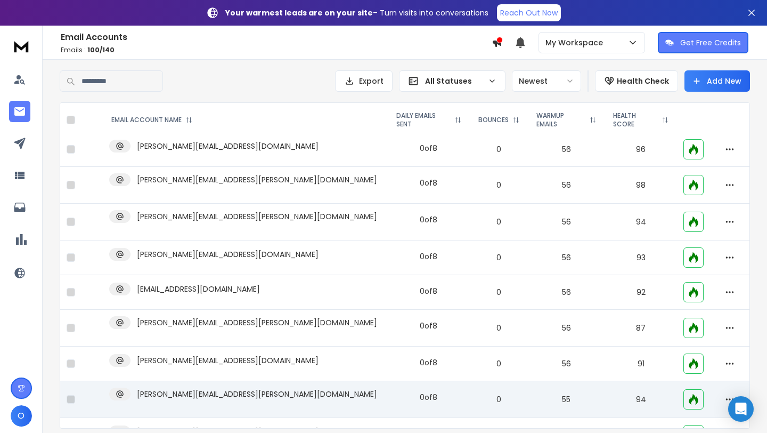
click at [248, 389] on p "emma.colburne@hrxcredentialing.one" at bounding box center [257, 394] width 240 height 11
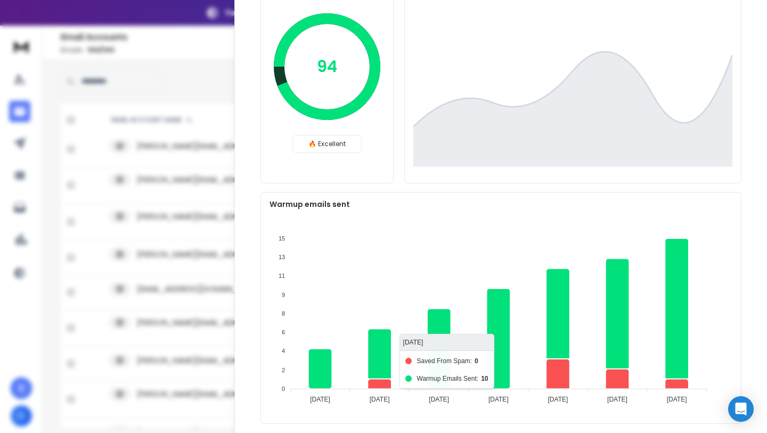
scroll to position [389, 0]
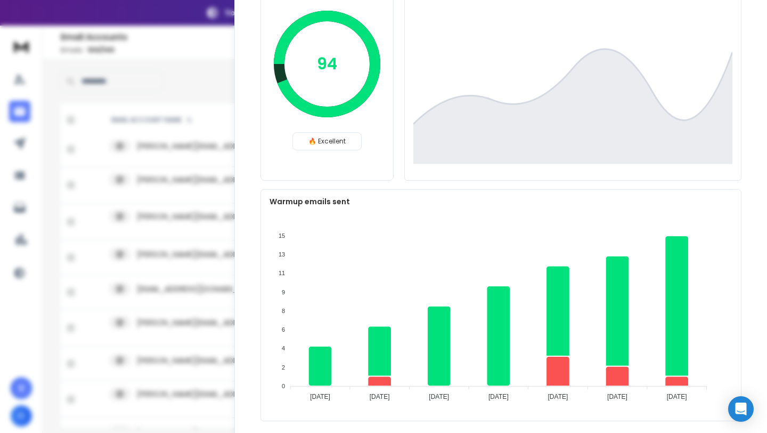
click at [199, 237] on div at bounding box center [383, 216] width 767 height 433
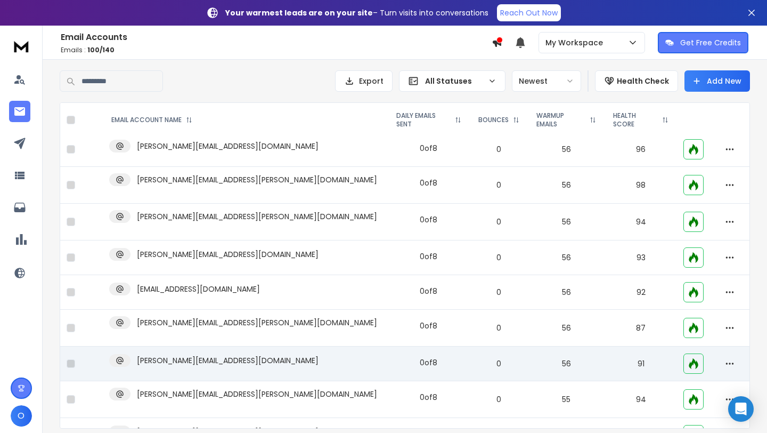
click at [317, 346] on td "r.gomez@hrxcredentialing.org" at bounding box center [245, 363] width 285 height 35
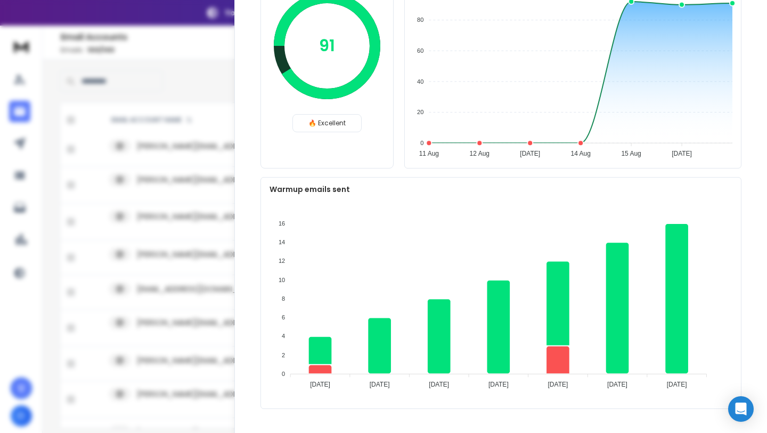
scroll to position [0, 0]
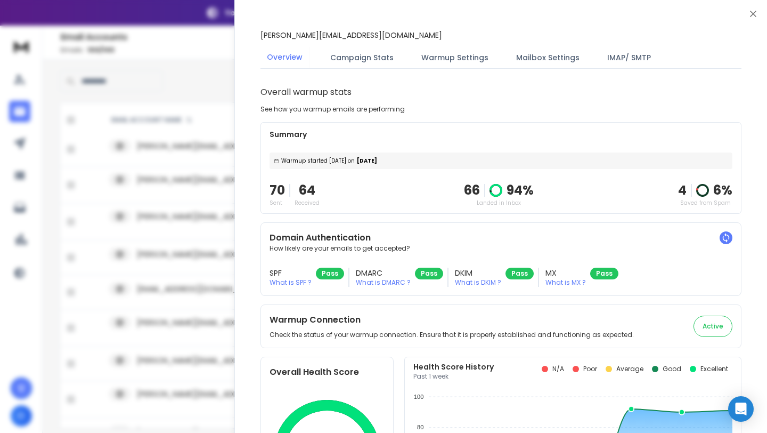
click at [177, 262] on div at bounding box center [383, 216] width 767 height 433
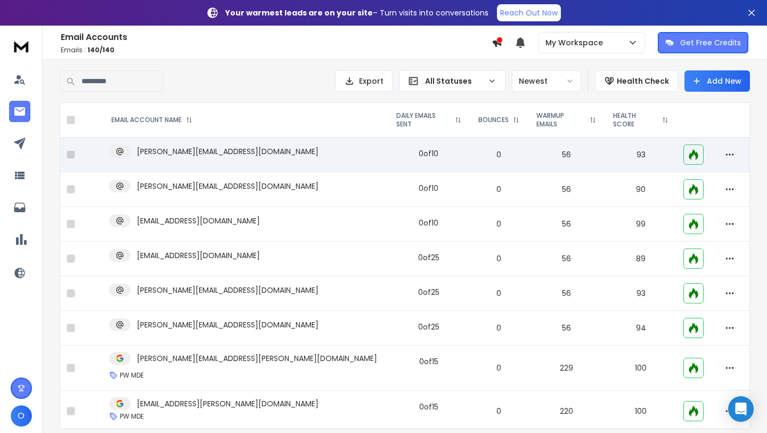
click at [268, 158] on td "brian@hrxenrollment.com" at bounding box center [245, 155] width 285 height 35
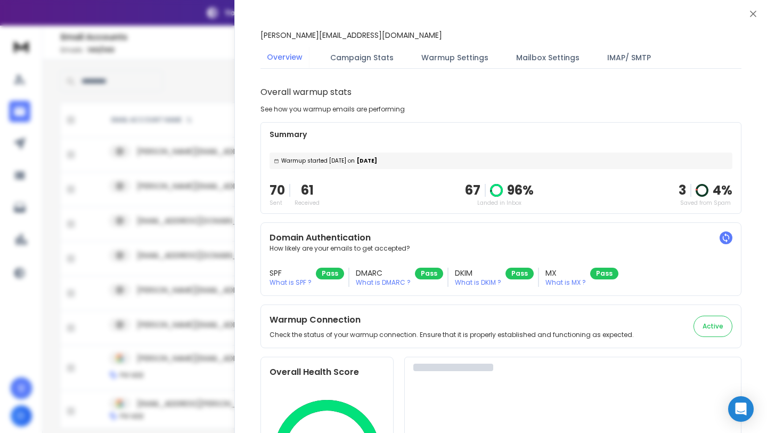
scroll to position [407, 0]
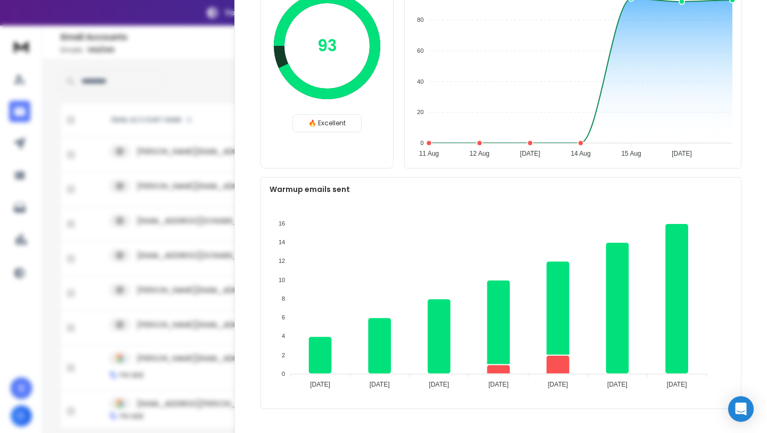
click at [202, 308] on div at bounding box center [383, 216] width 767 height 433
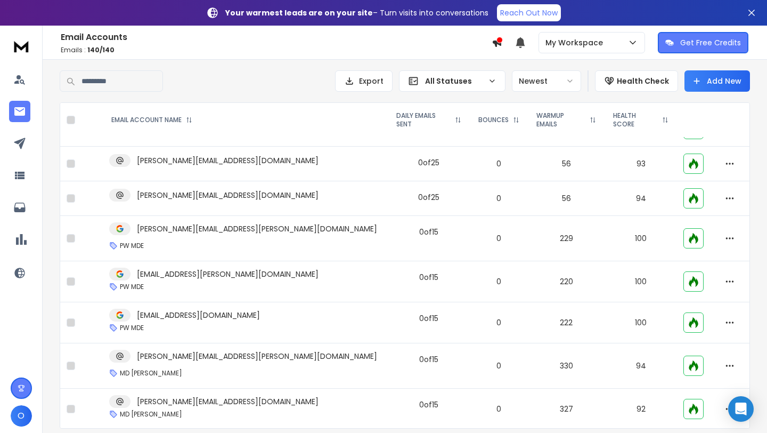
scroll to position [0, 0]
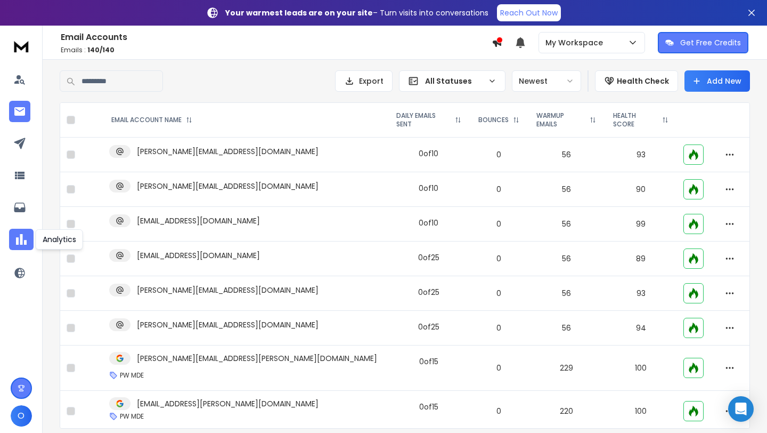
click at [22, 240] on icon at bounding box center [21, 239] width 16 height 16
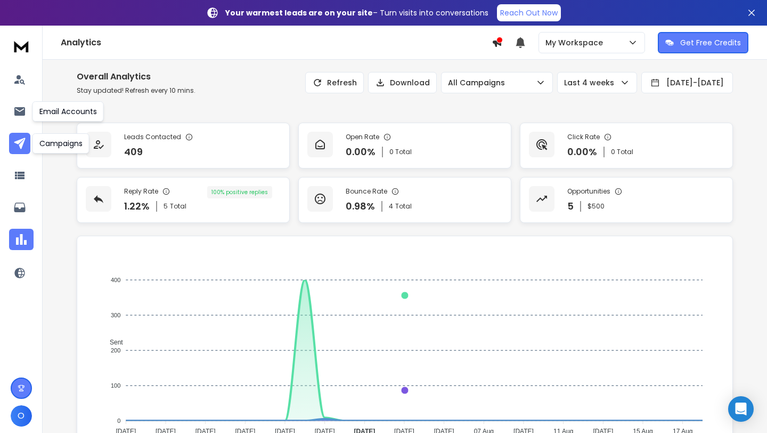
click at [16, 146] on icon at bounding box center [19, 143] width 13 height 13
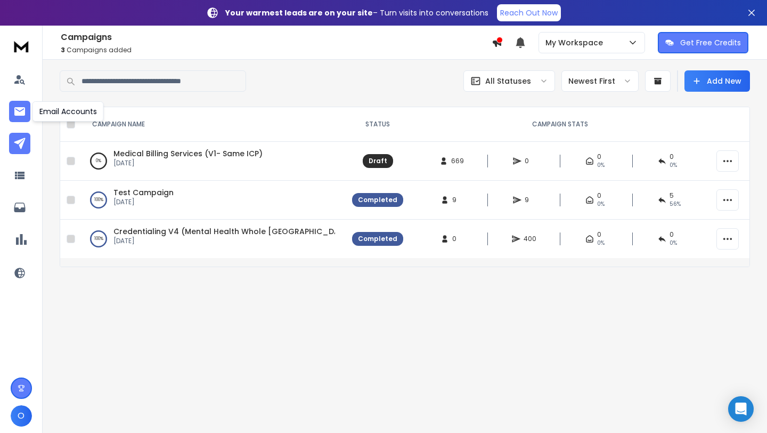
click at [19, 103] on link at bounding box center [19, 111] width 21 height 21
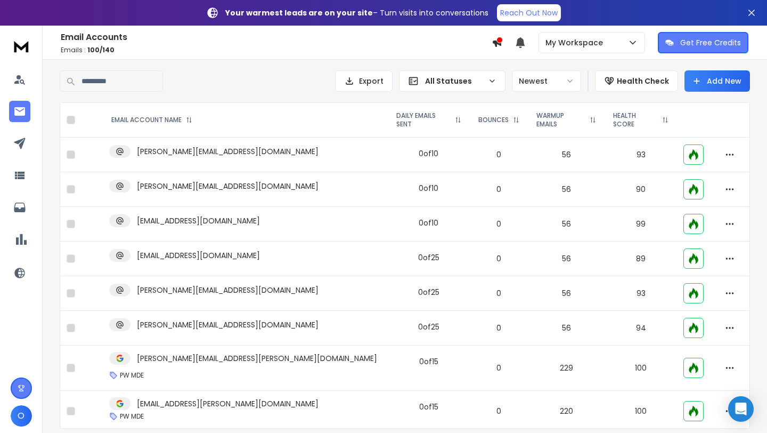
click at [252, 43] on h1 "Email Accounts" at bounding box center [276, 37] width 431 height 13
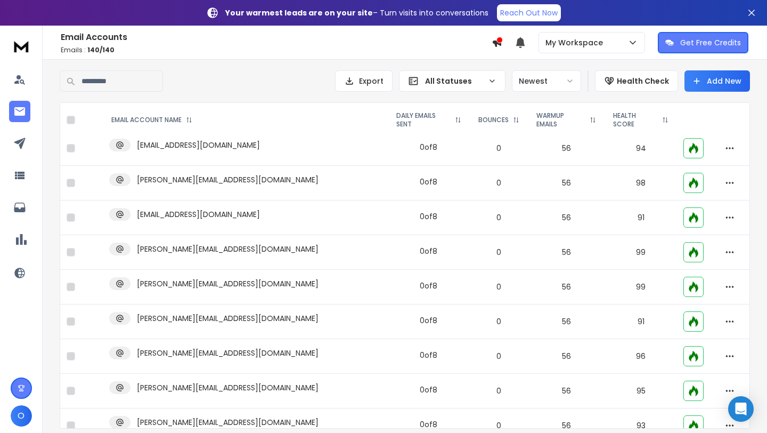
scroll to position [4868, 0]
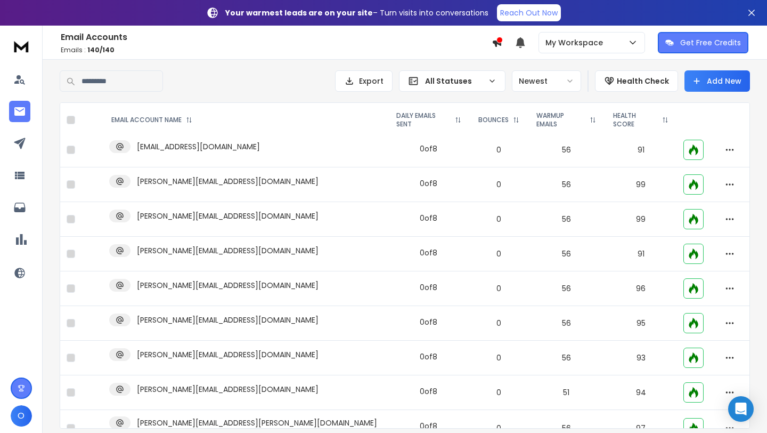
click at [662, 117] on icon at bounding box center [665, 120] width 6 height 6
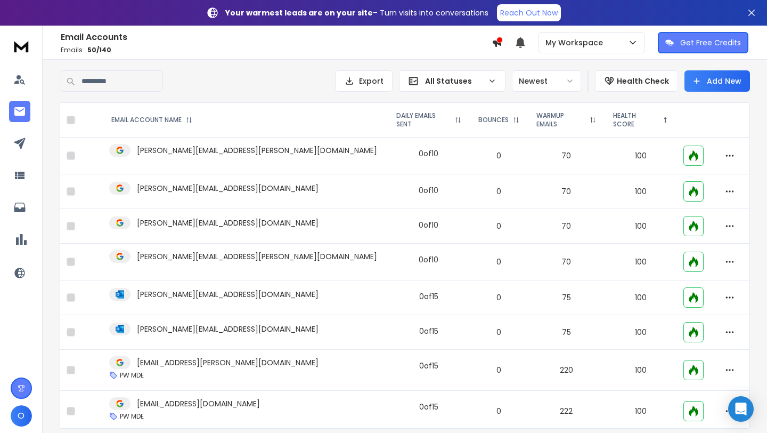
click at [664, 121] on icon at bounding box center [665, 120] width 3 height 6
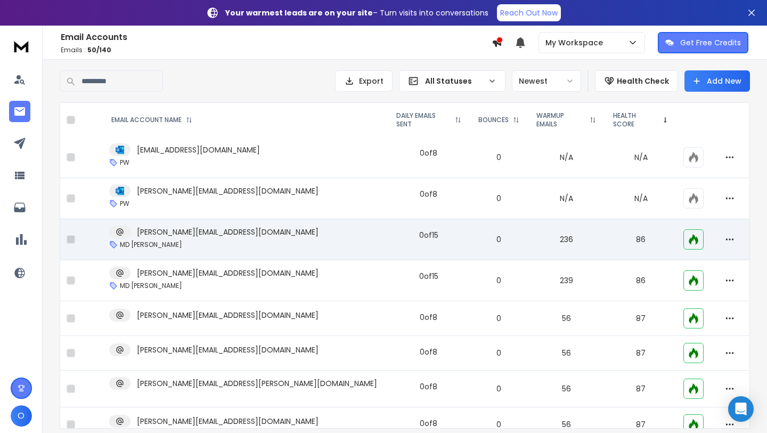
scroll to position [414, 0]
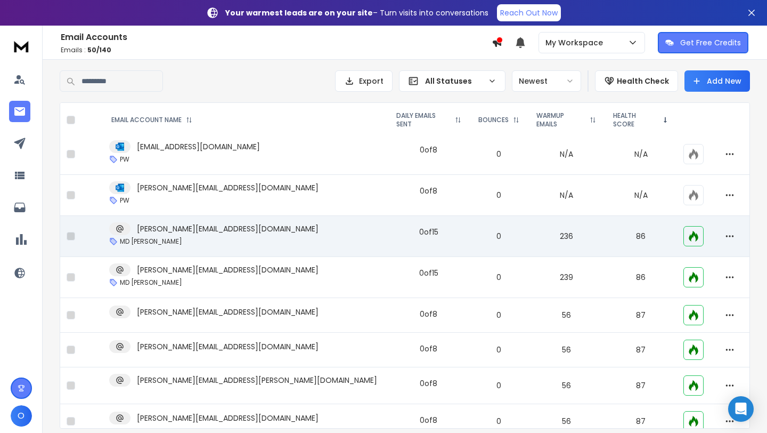
click at [476, 236] on p "0" at bounding box center [498, 236] width 45 height 11
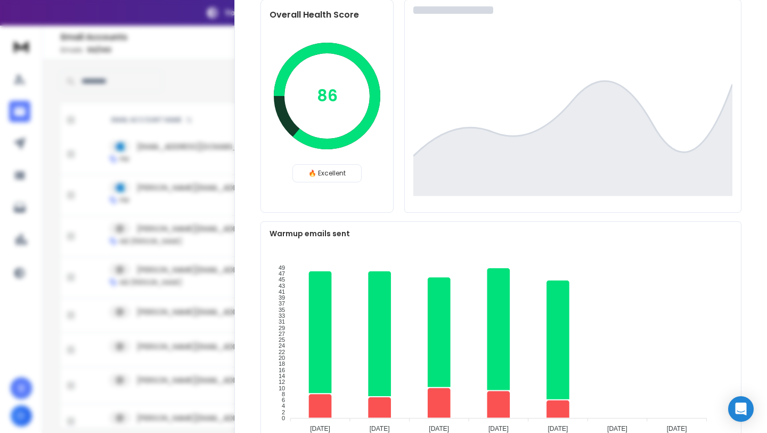
scroll to position [407, 0]
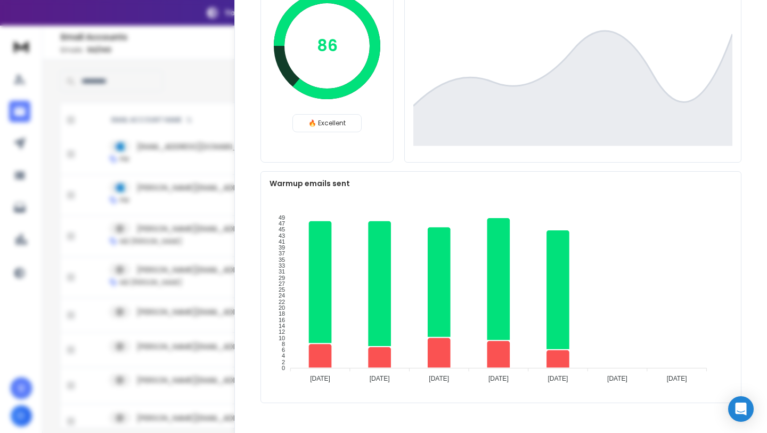
click at [189, 269] on div at bounding box center [383, 216] width 767 height 433
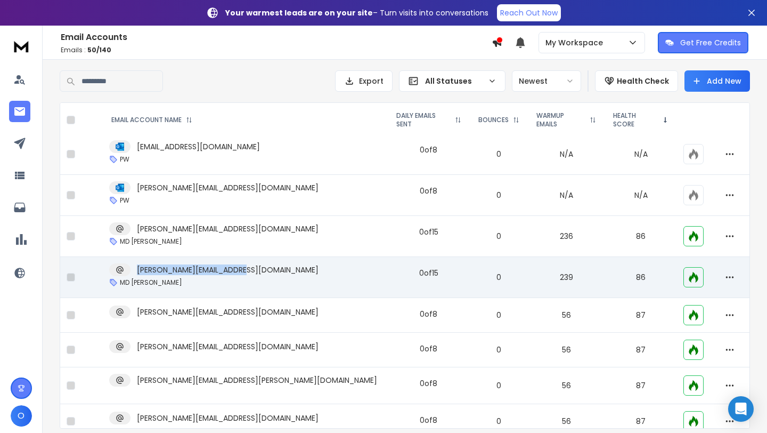
drag, startPoint x: 261, startPoint y: 270, endPoint x: 131, endPoint y: 272, distance: 130.1
click at [131, 272] on div "e.carter@medeyercmllc.org" at bounding box center [245, 269] width 272 height 13
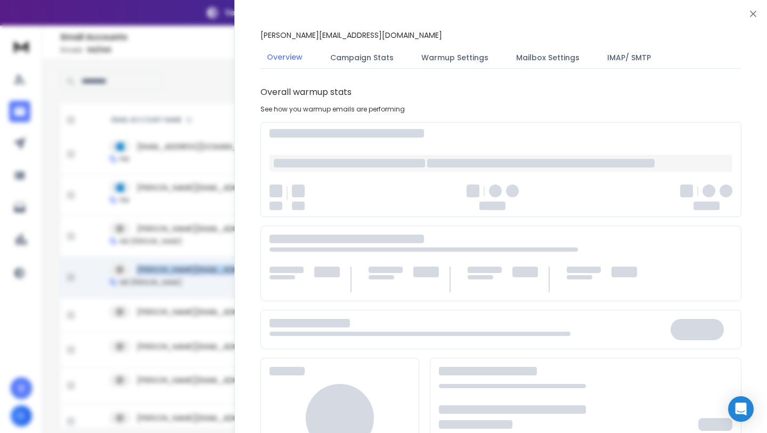
copy p "e.carter@medeyercmllc.org"
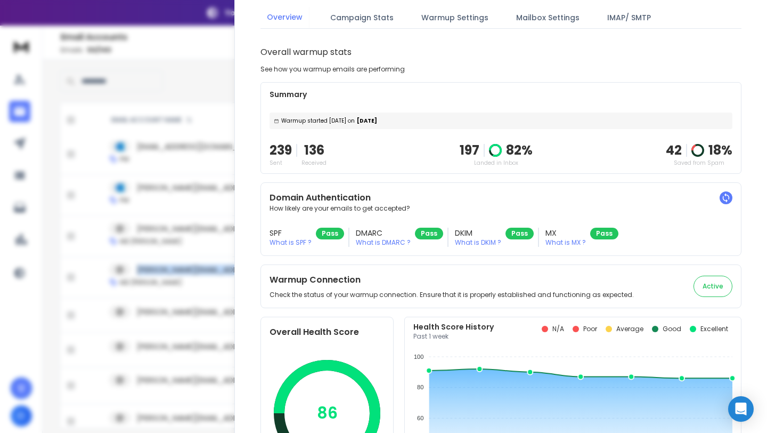
scroll to position [0, 0]
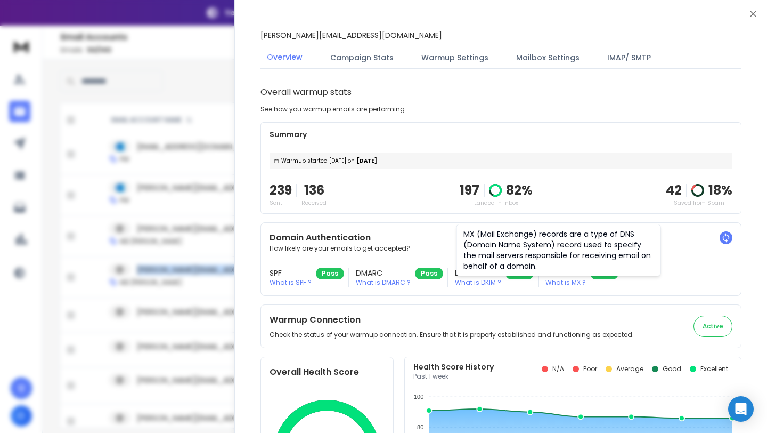
click at [184, 202] on div at bounding box center [383, 216] width 767 height 433
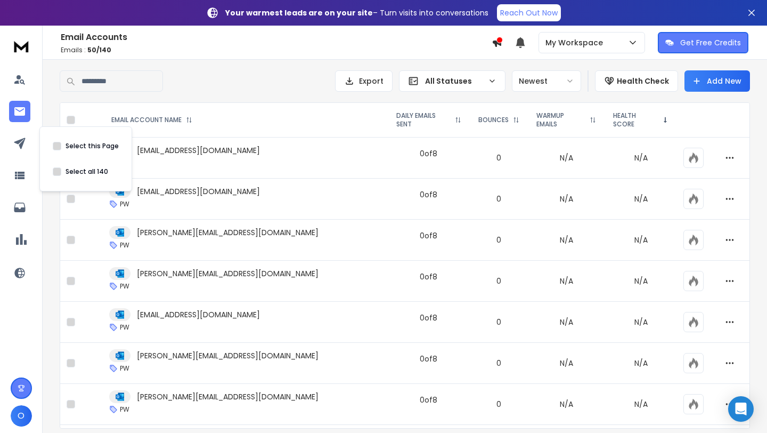
click at [57, 172] on button "Select this Page" at bounding box center [57, 171] width 9 height 9
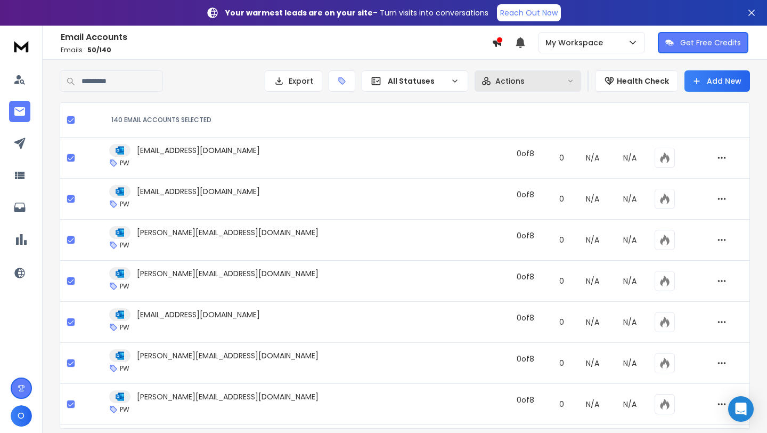
click at [529, 77] on div "Actions" at bounding box center [522, 81] width 81 height 11
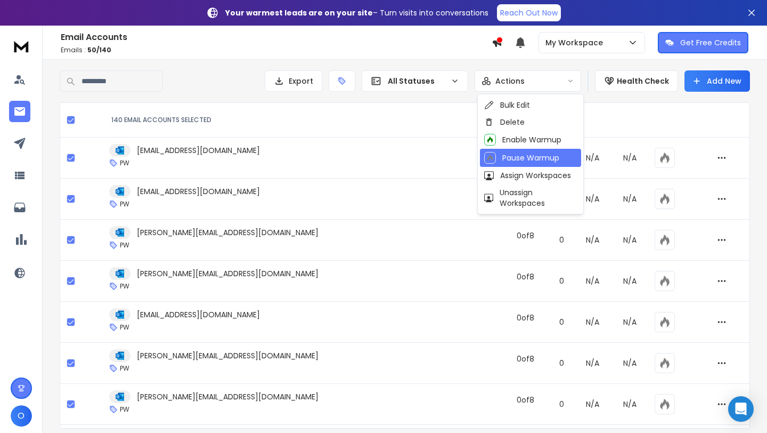
click at [520, 155] on div "Pause Warmup" at bounding box center [521, 158] width 75 height 12
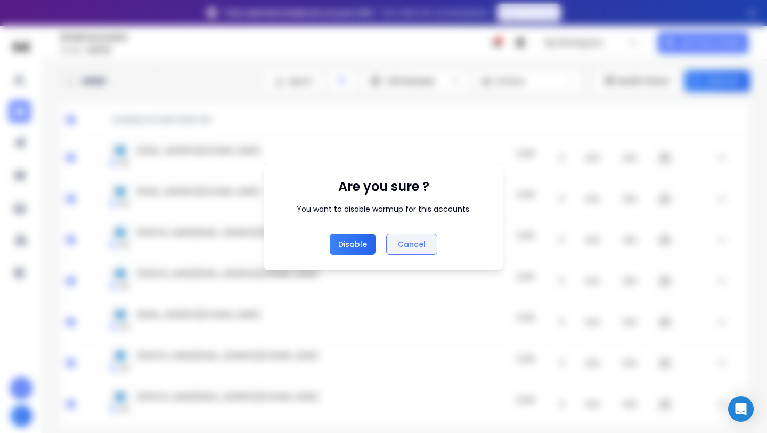
click at [357, 245] on button "Disable" at bounding box center [353, 243] width 46 height 21
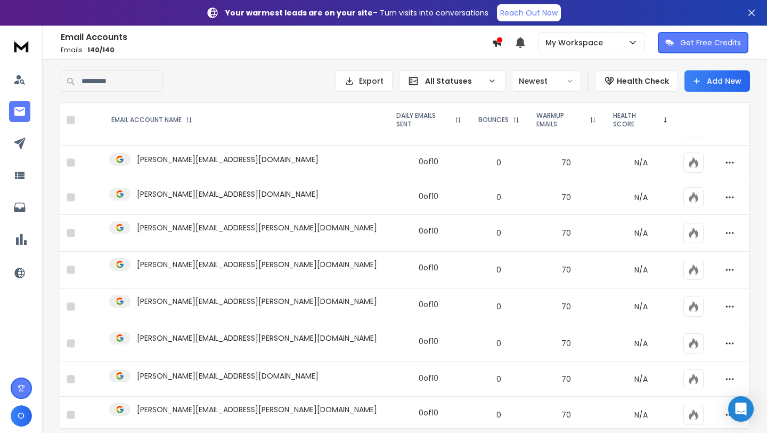
scroll to position [2765, 0]
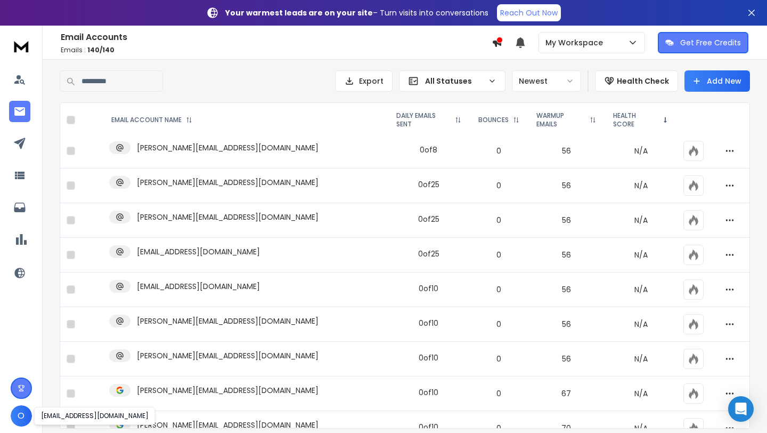
click at [21, 419] on span "O" at bounding box center [21, 415] width 21 height 21
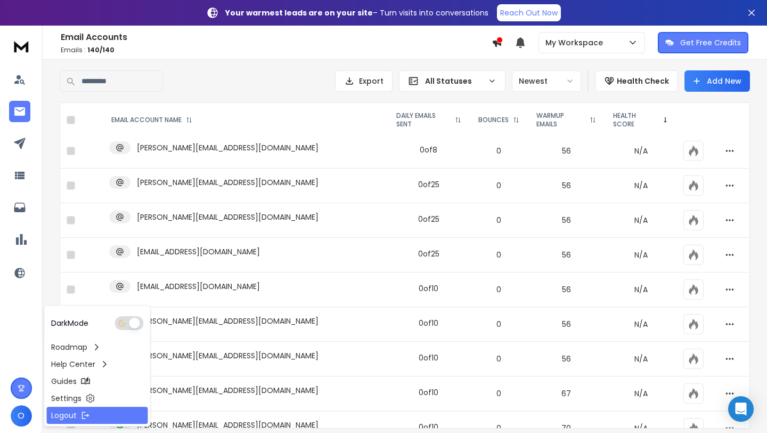
click at [69, 419] on p "Logout" at bounding box center [64, 415] width 26 height 11
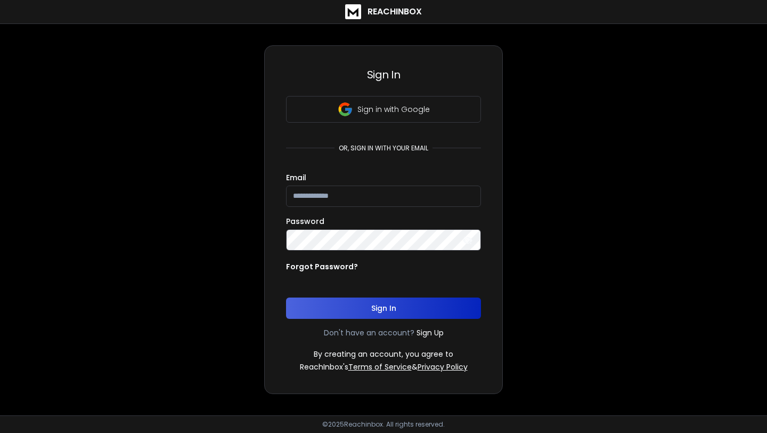
type input "**********"
click at [393, 319] on div "**********" at bounding box center [383, 234] width 195 height 276
click at [395, 303] on button "Sign In" at bounding box center [383, 307] width 195 height 21
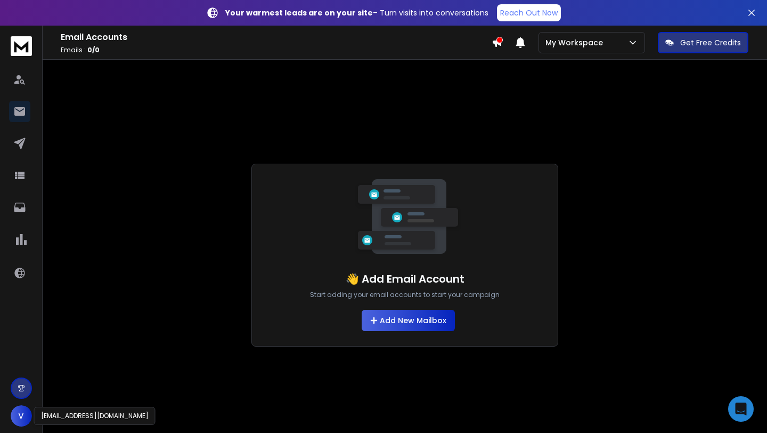
click at [22, 408] on span "V" at bounding box center [21, 415] width 21 height 21
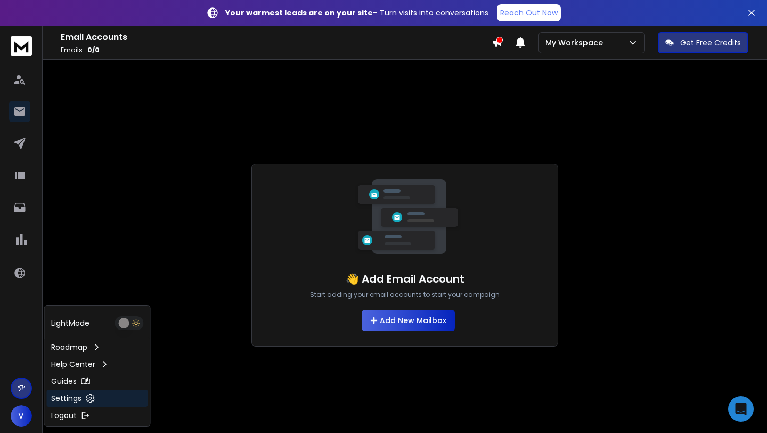
click at [72, 393] on p "Settings" at bounding box center [66, 398] width 30 height 11
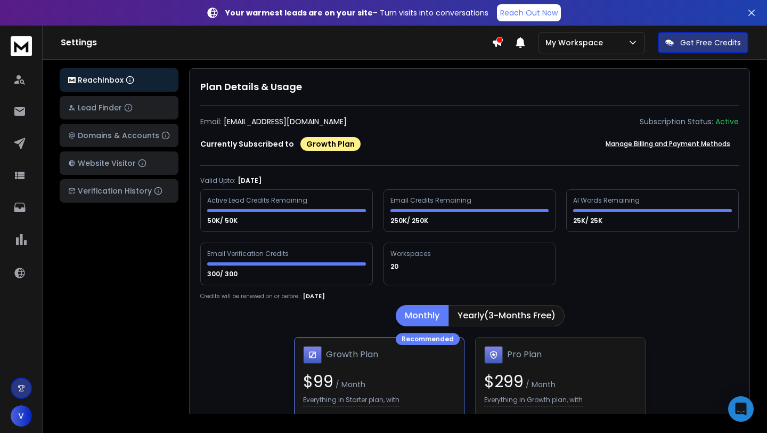
click at [641, 142] on p "Manage Billing and Payment Methods" at bounding box center [668, 144] width 125 height 9
click at [23, 152] on link at bounding box center [19, 143] width 21 height 21
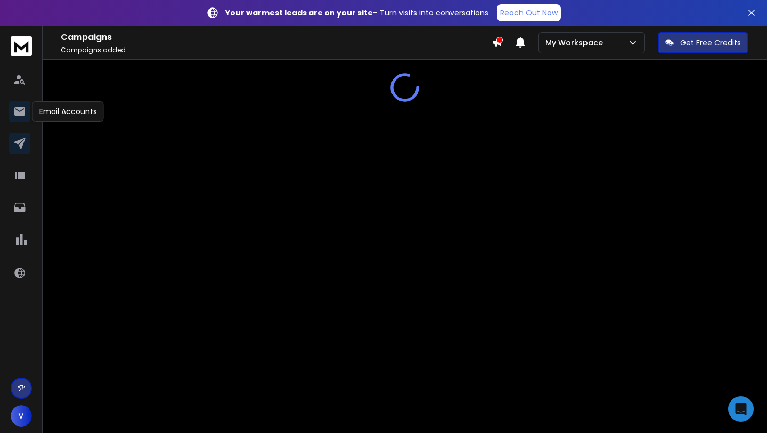
click at [19, 117] on icon at bounding box center [19, 111] width 13 height 13
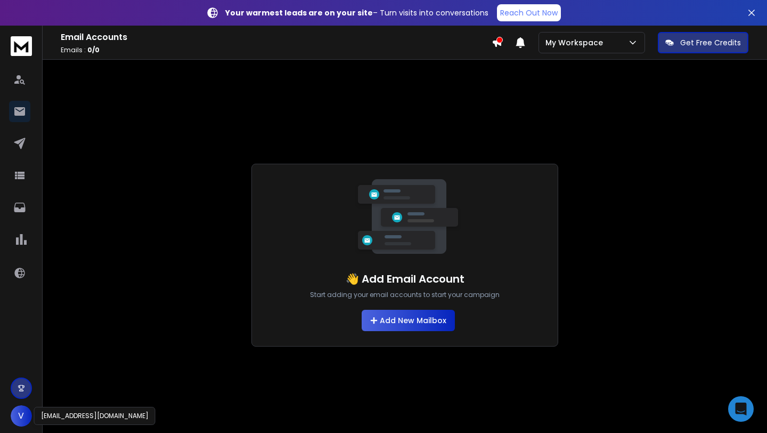
click at [22, 415] on span "V" at bounding box center [21, 415] width 21 height 21
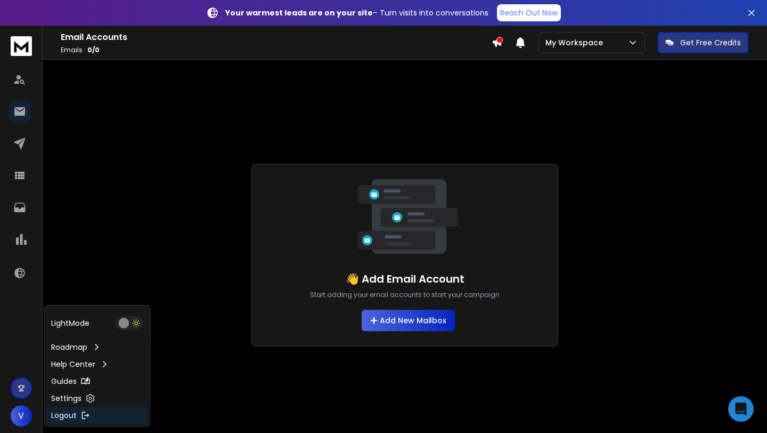
click at [69, 419] on p "Logout" at bounding box center [64, 415] width 26 height 11
